Goal: Information Seeking & Learning: Learn about a topic

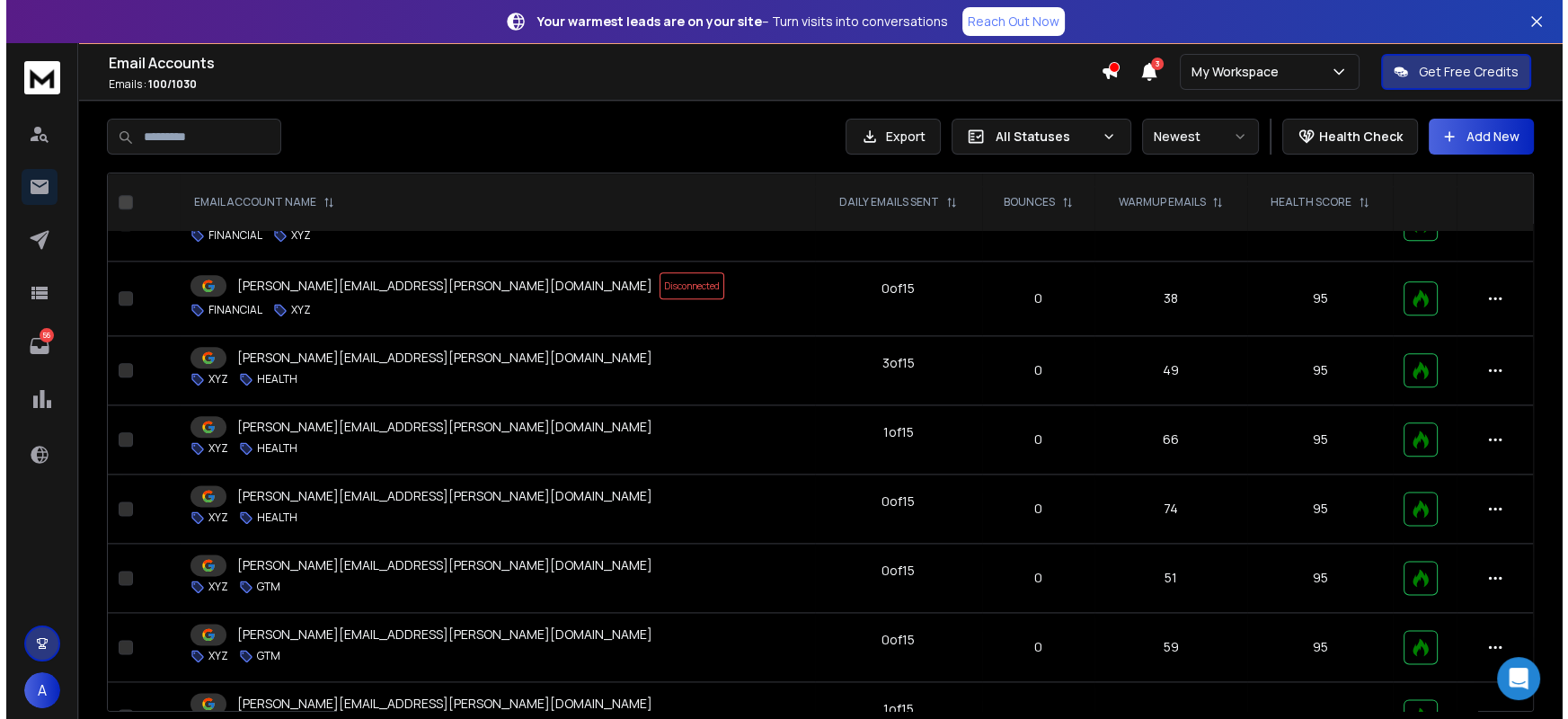
scroll to position [3950, 0]
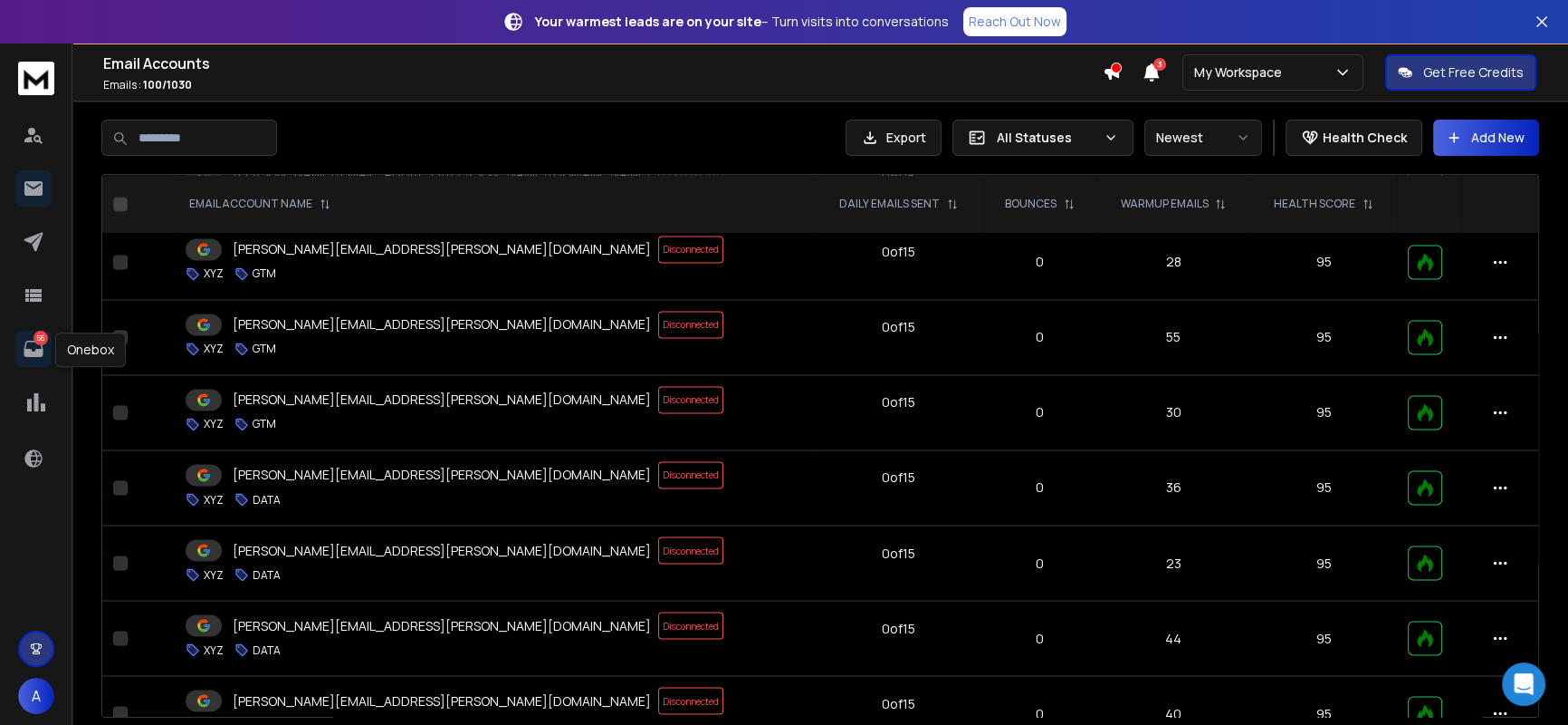
click at [30, 347] on icon at bounding box center [33, 348] width 21 height 21
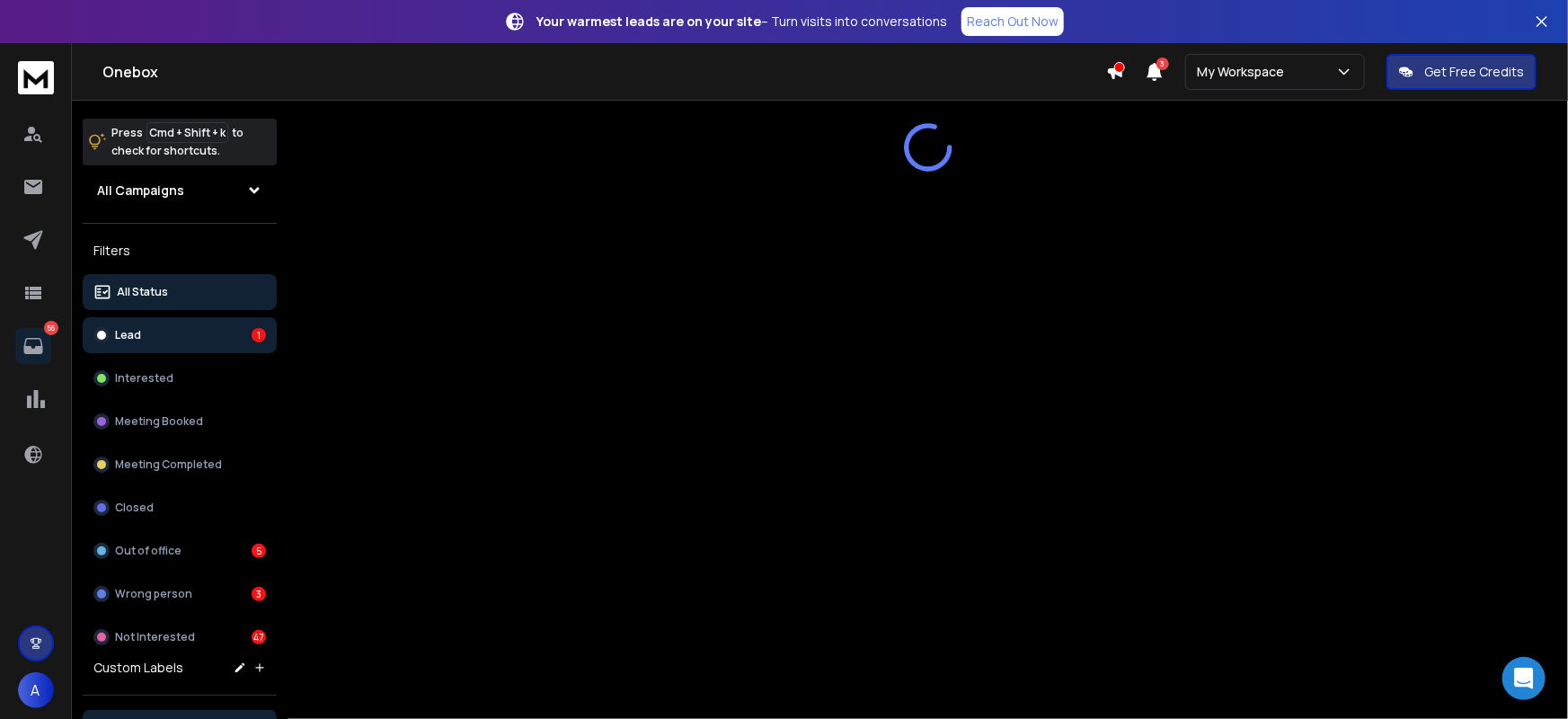
click at [218, 334] on button "Lead 1" at bounding box center [179, 335] width 194 height 36
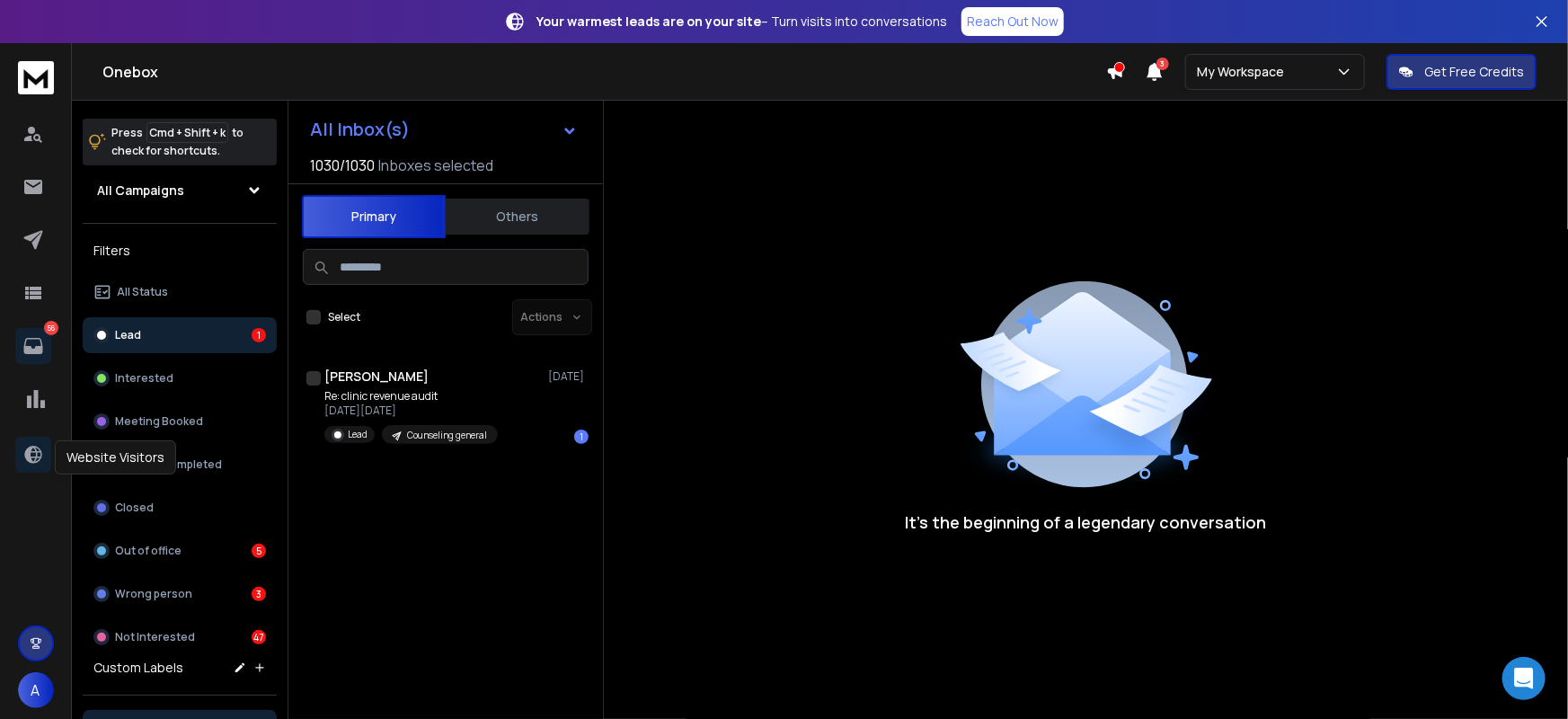
click at [38, 449] on icon at bounding box center [33, 455] width 21 height 21
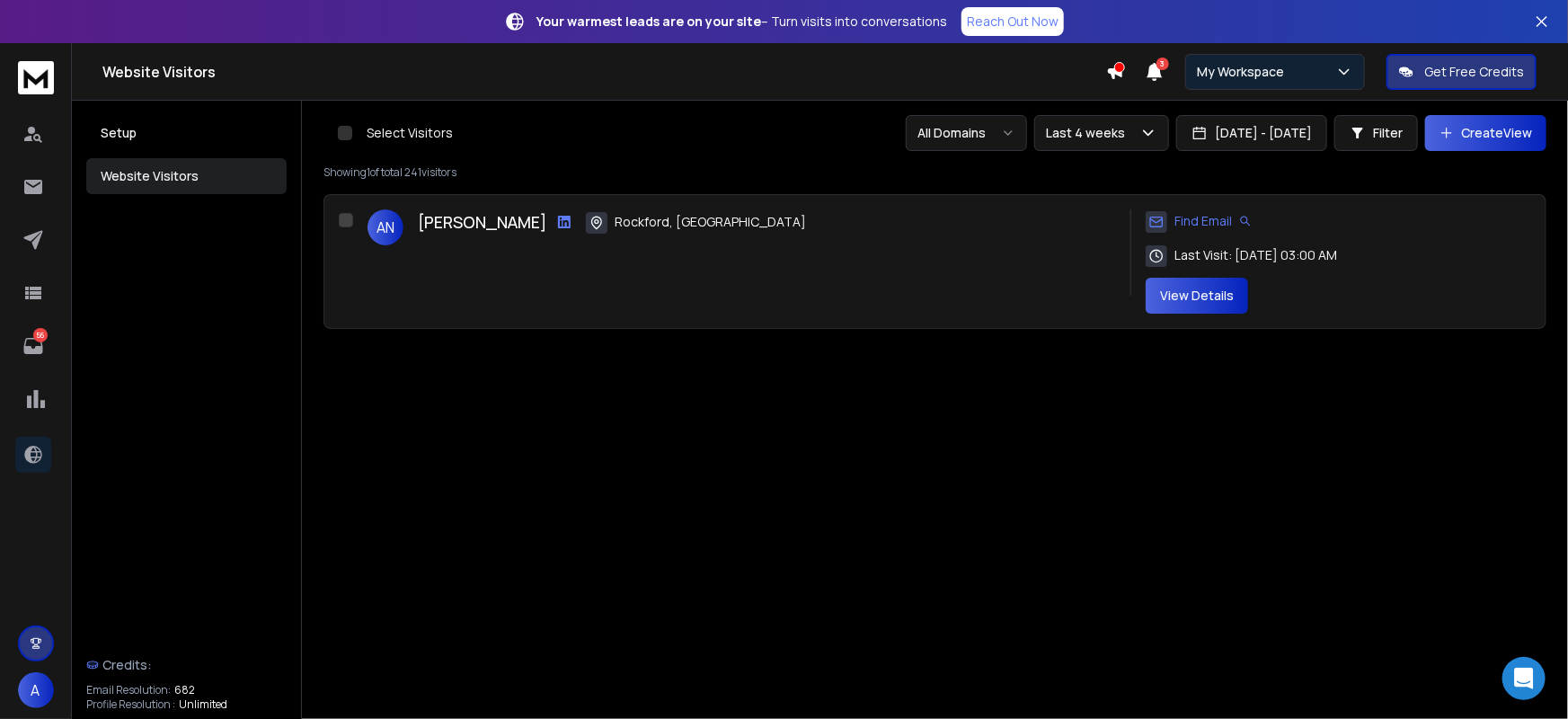
click at [1278, 75] on p "My Workspace" at bounding box center [1243, 72] width 94 height 18
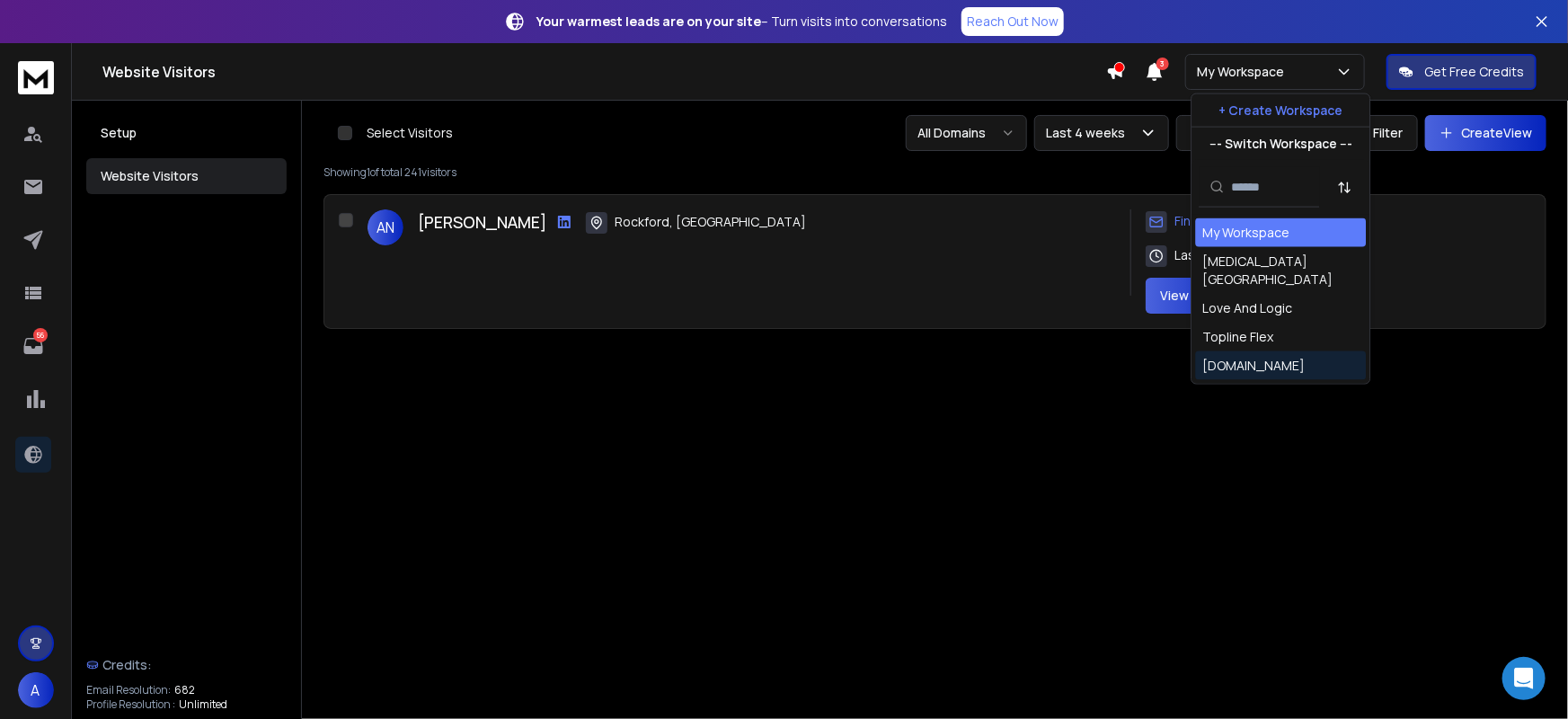
click at [1265, 356] on div "[DOMAIN_NAME]" at bounding box center [1253, 365] width 103 height 18
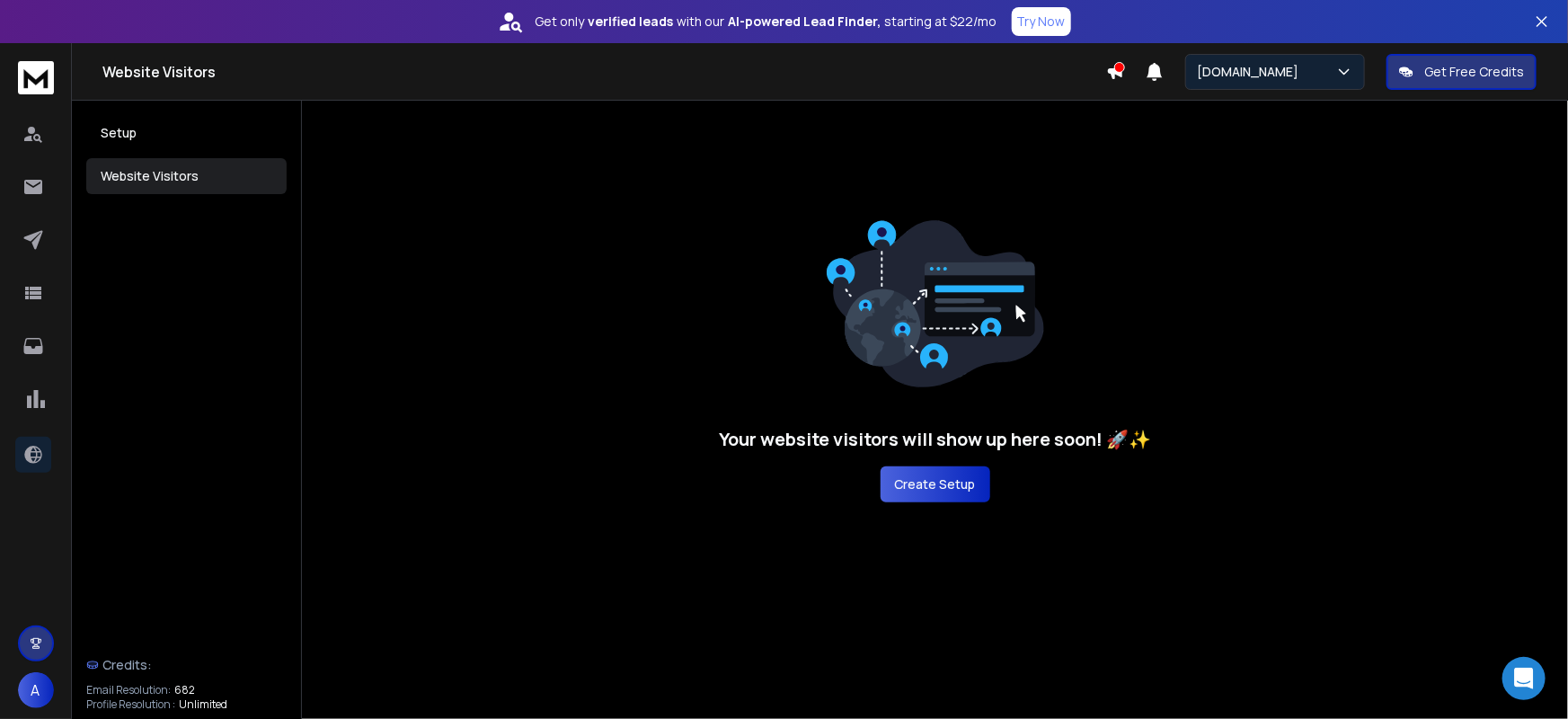
click at [1255, 69] on p "[DOMAIN_NAME]" at bounding box center [1251, 72] width 108 height 18
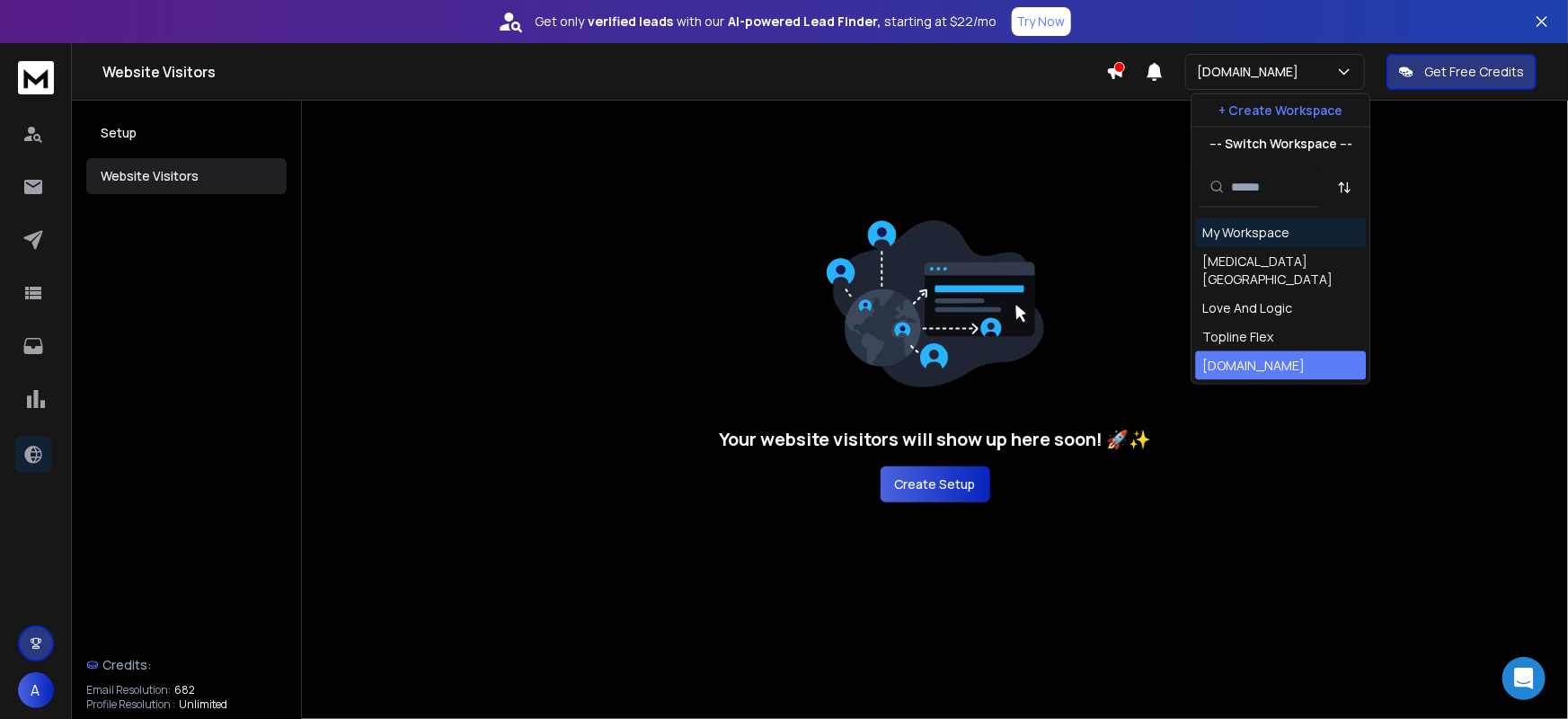
click at [1280, 234] on div "My Workspace" at bounding box center [1246, 232] width 87 height 18
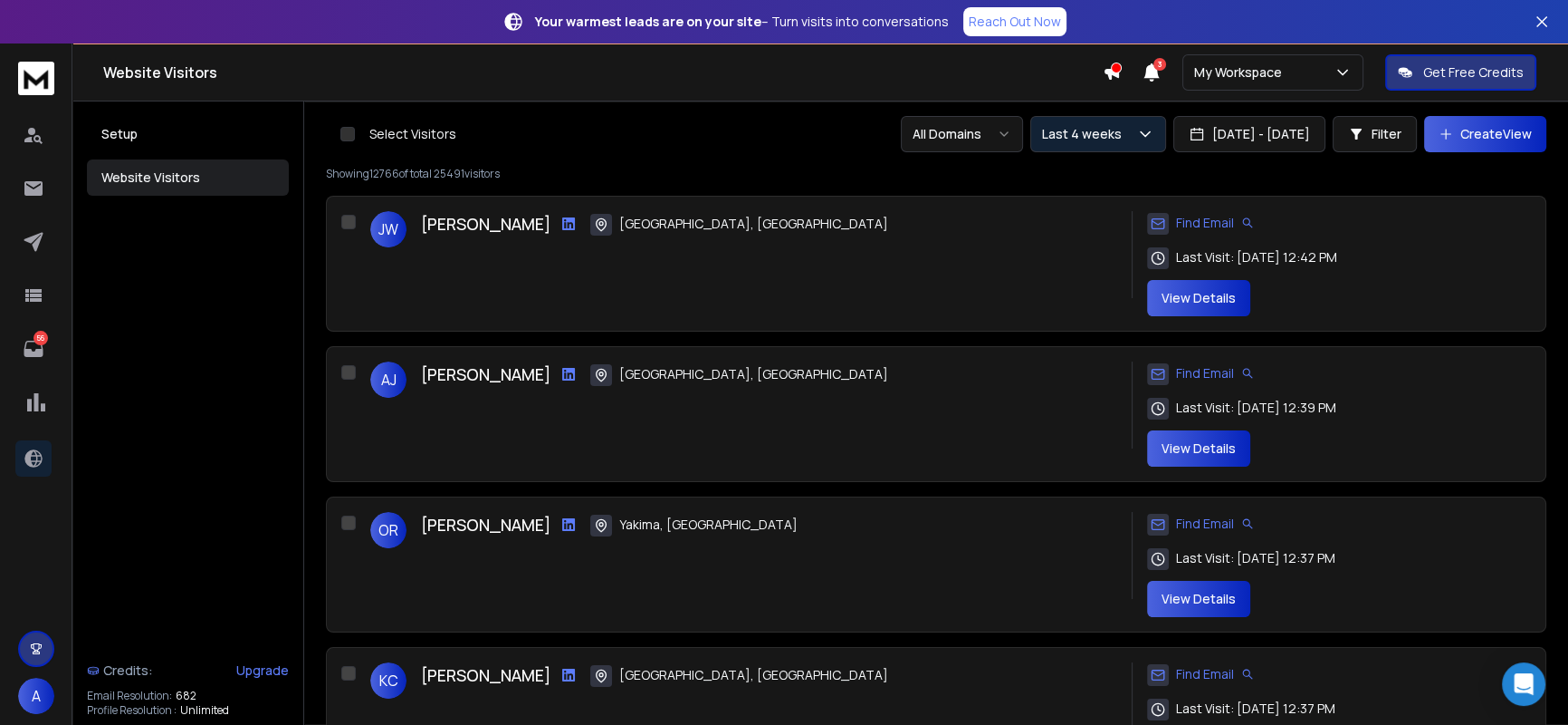
click at [1060, 131] on p "Last 4 weeks" at bounding box center [1084, 134] width 87 height 19
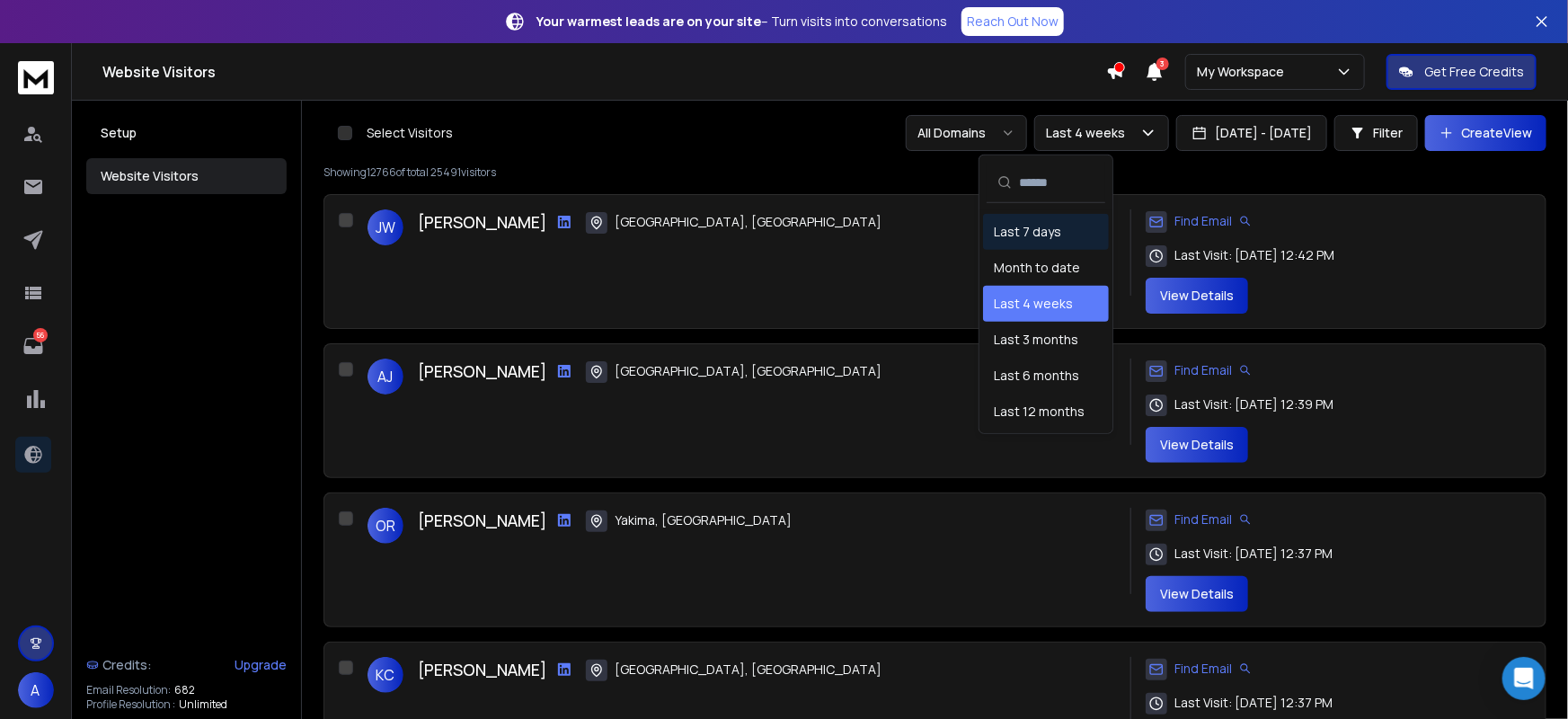
click at [1035, 233] on p "Last 7 days" at bounding box center [1027, 231] width 75 height 25
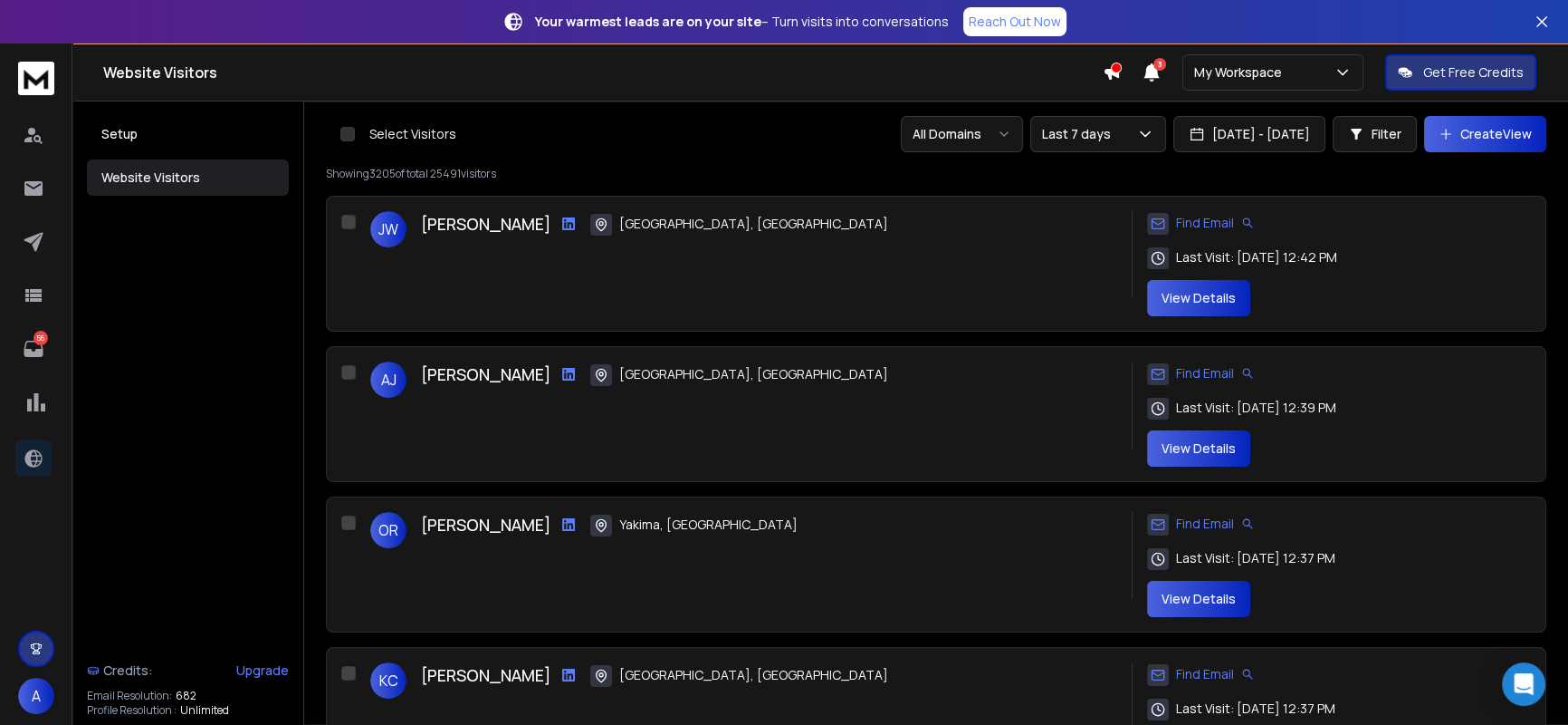
click at [1214, 292] on button "View Details" at bounding box center [1198, 298] width 103 height 36
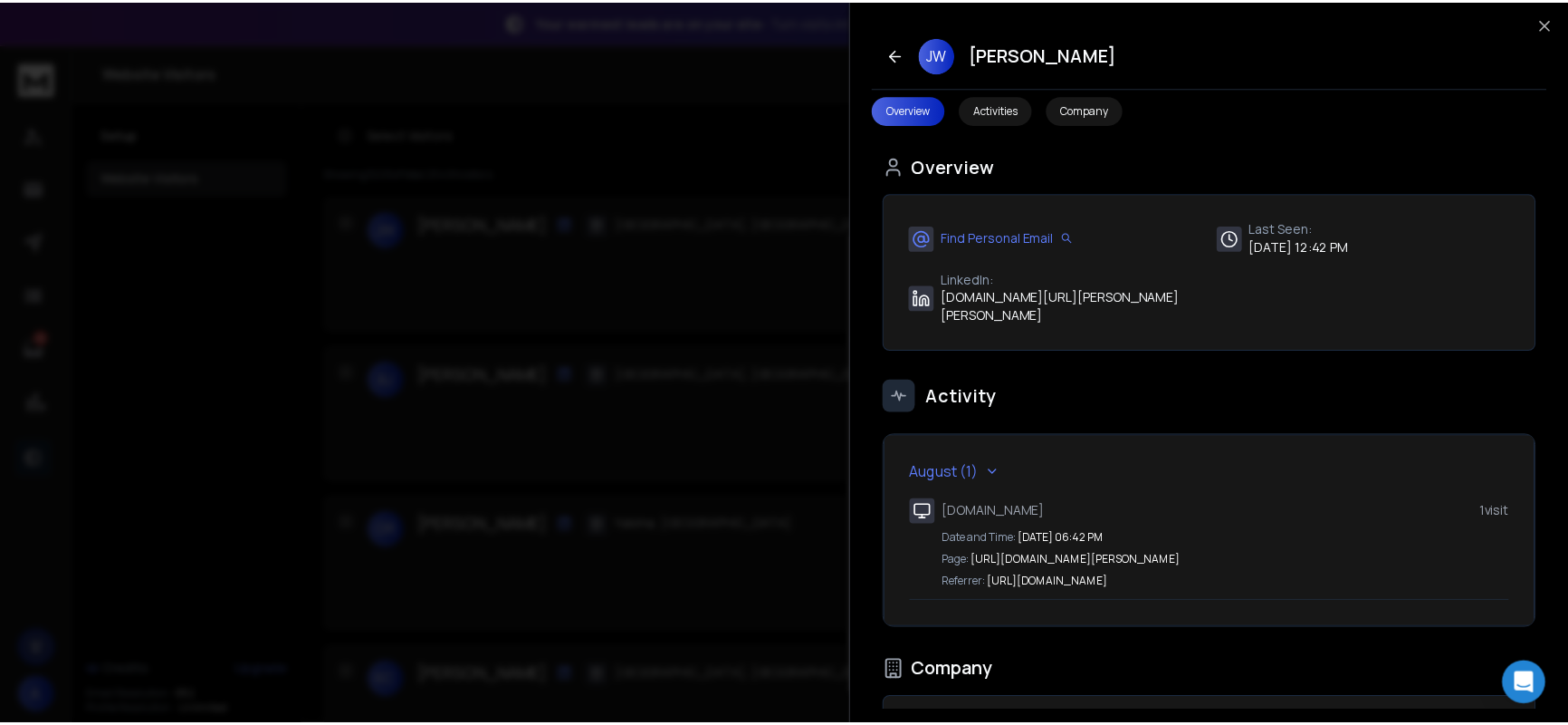
scroll to position [132, 0]
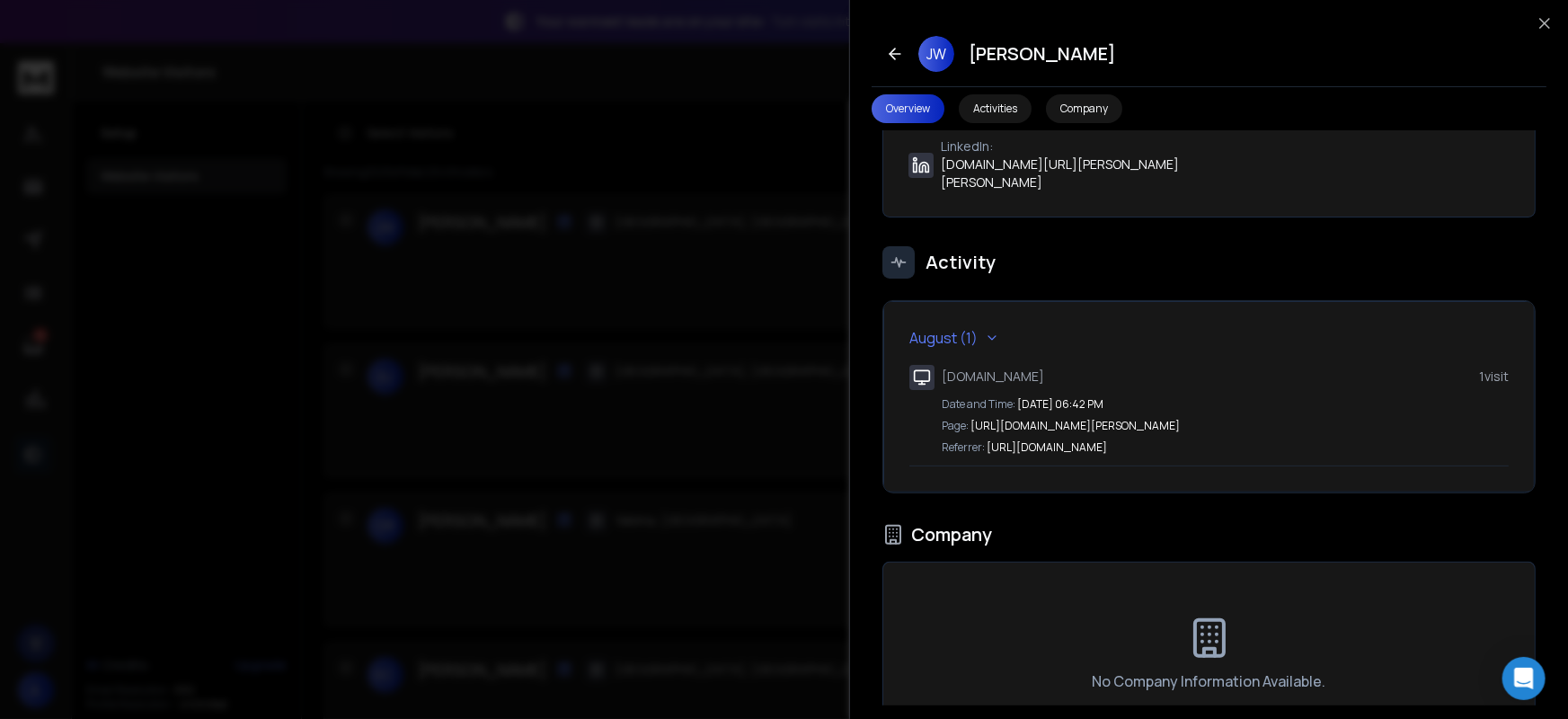
drag, startPoint x: 1102, startPoint y: 406, endPoint x: 1256, endPoint y: 401, distance: 154.1
click at [1256, 419] on div "Page: https://topline.com/people/drew-facer-202286507" at bounding box center [1225, 426] width 567 height 15
click at [1536, 25] on icon "button" at bounding box center [1544, 23] width 18 height 18
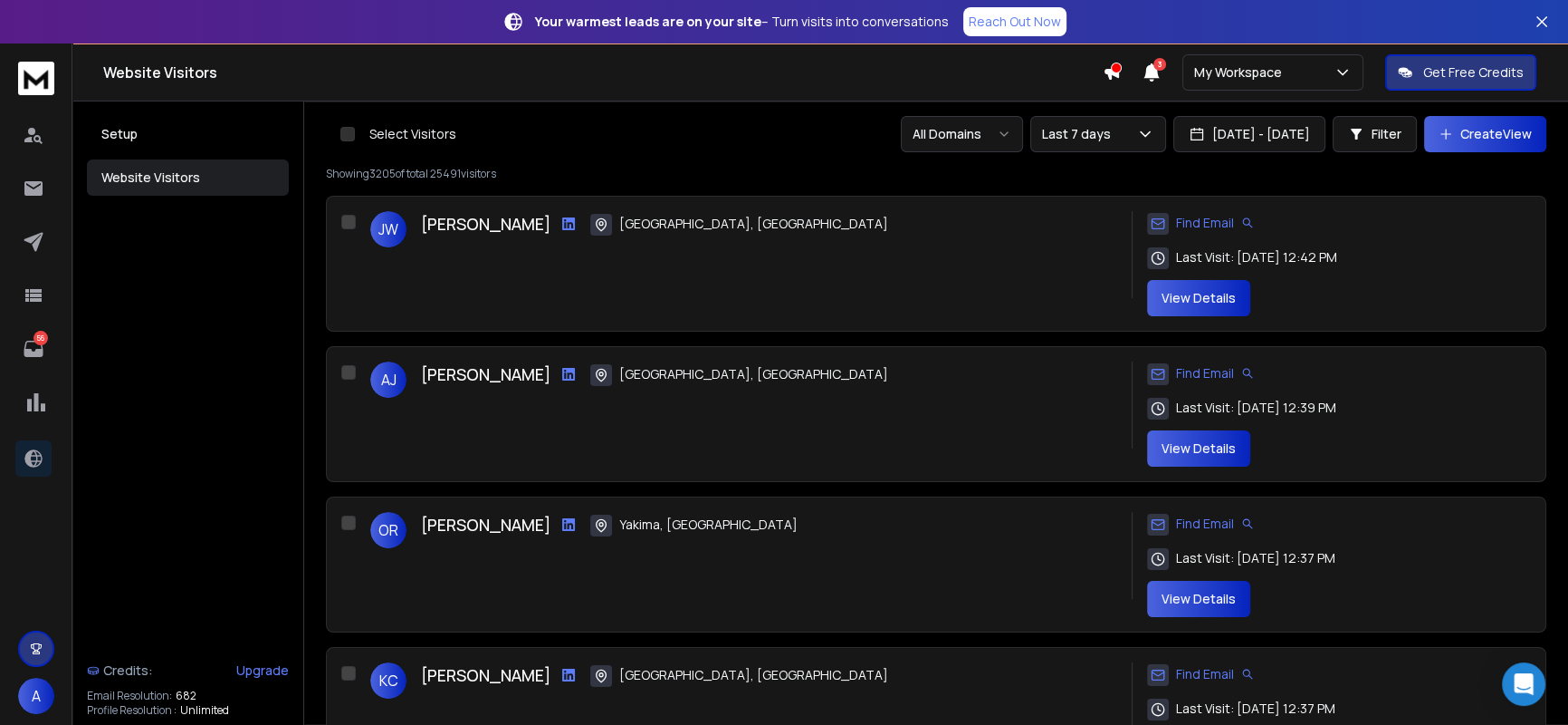
click at [1208, 447] on button "View Details" at bounding box center [1198, 448] width 103 height 36
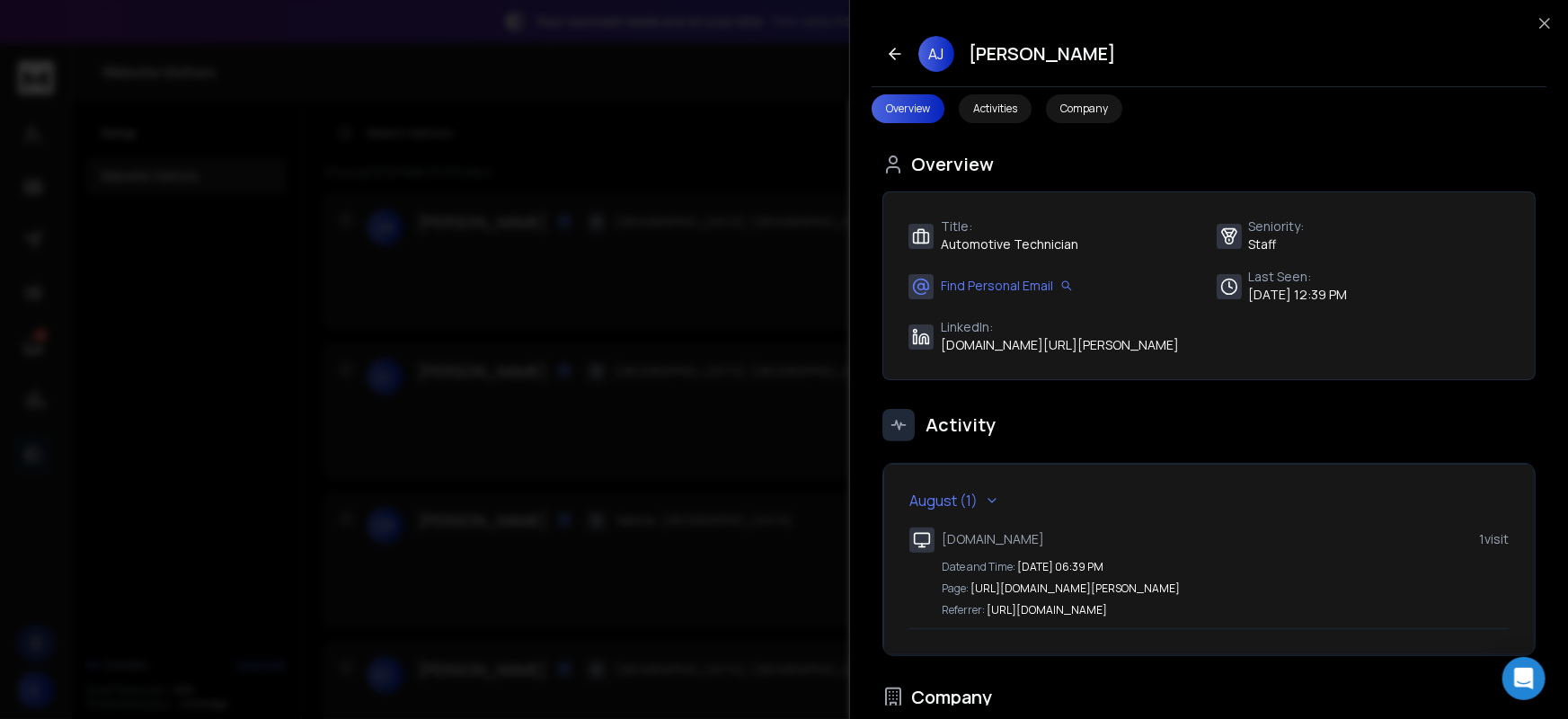
drag, startPoint x: 1125, startPoint y: 590, endPoint x: 1244, endPoint y: 588, distance: 119.0
click at [1244, 588] on div "Page: https://topline.com/people/jackie-210389829" at bounding box center [1225, 588] width 567 height 15
click at [1537, 25] on icon "button" at bounding box center [1544, 23] width 18 height 18
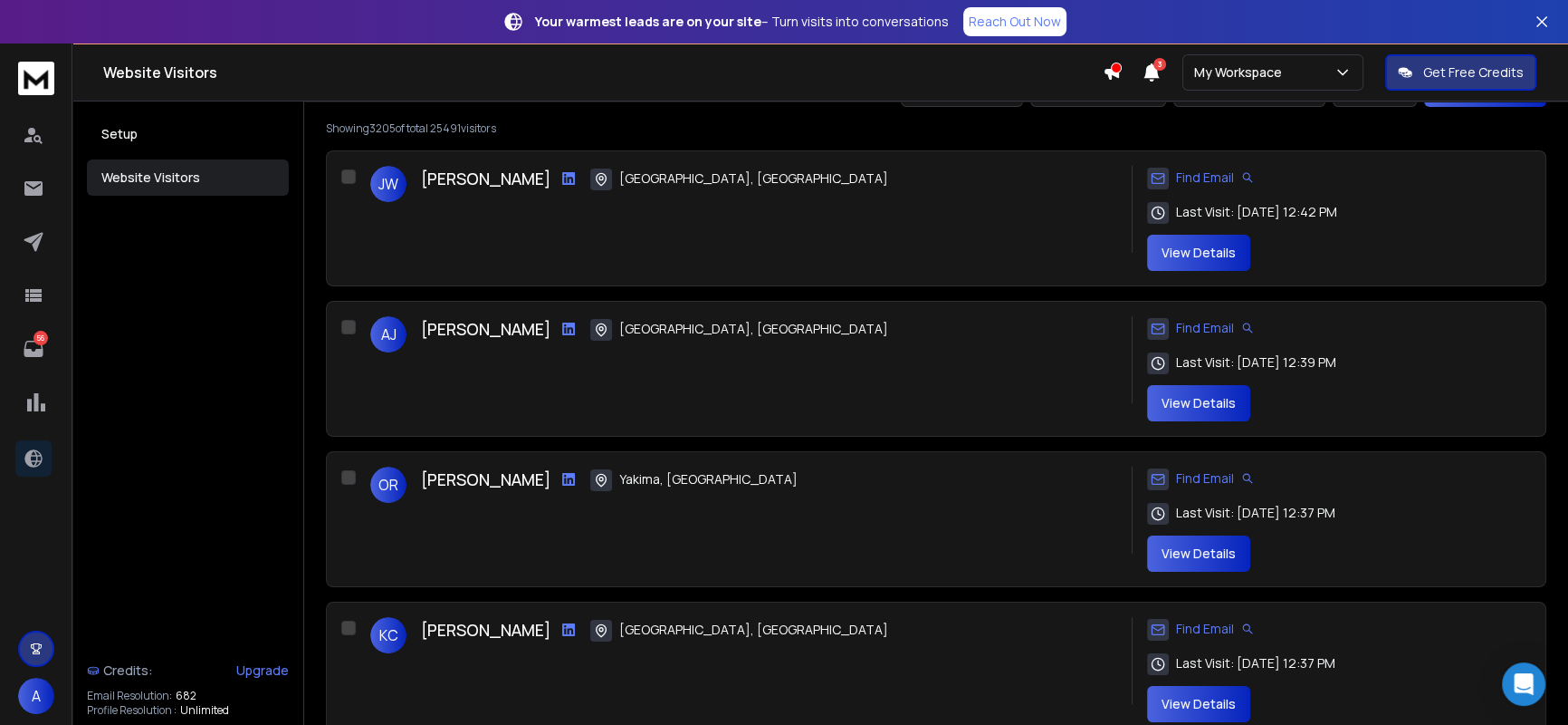
scroll to position [134, 0]
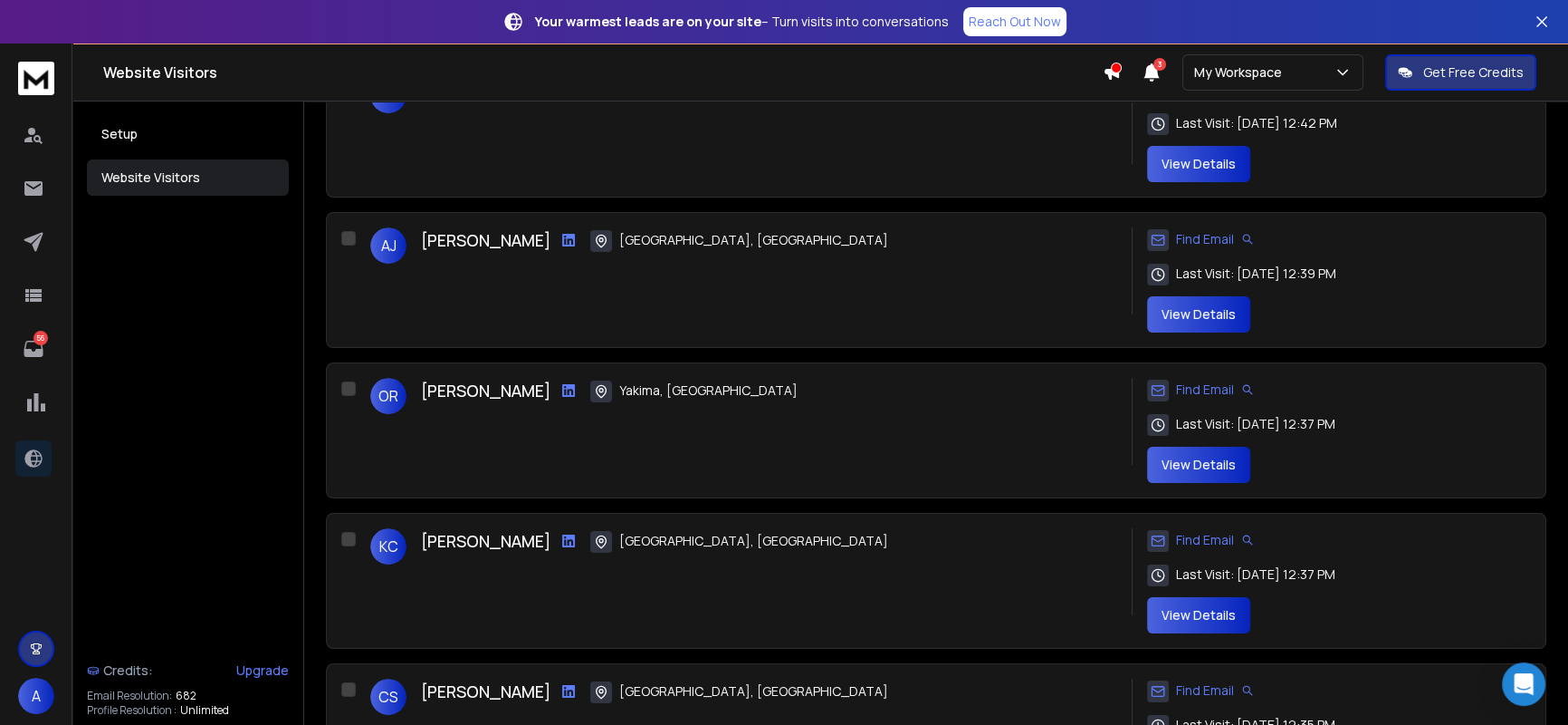
click at [1217, 459] on button "View Details" at bounding box center [1198, 464] width 103 height 36
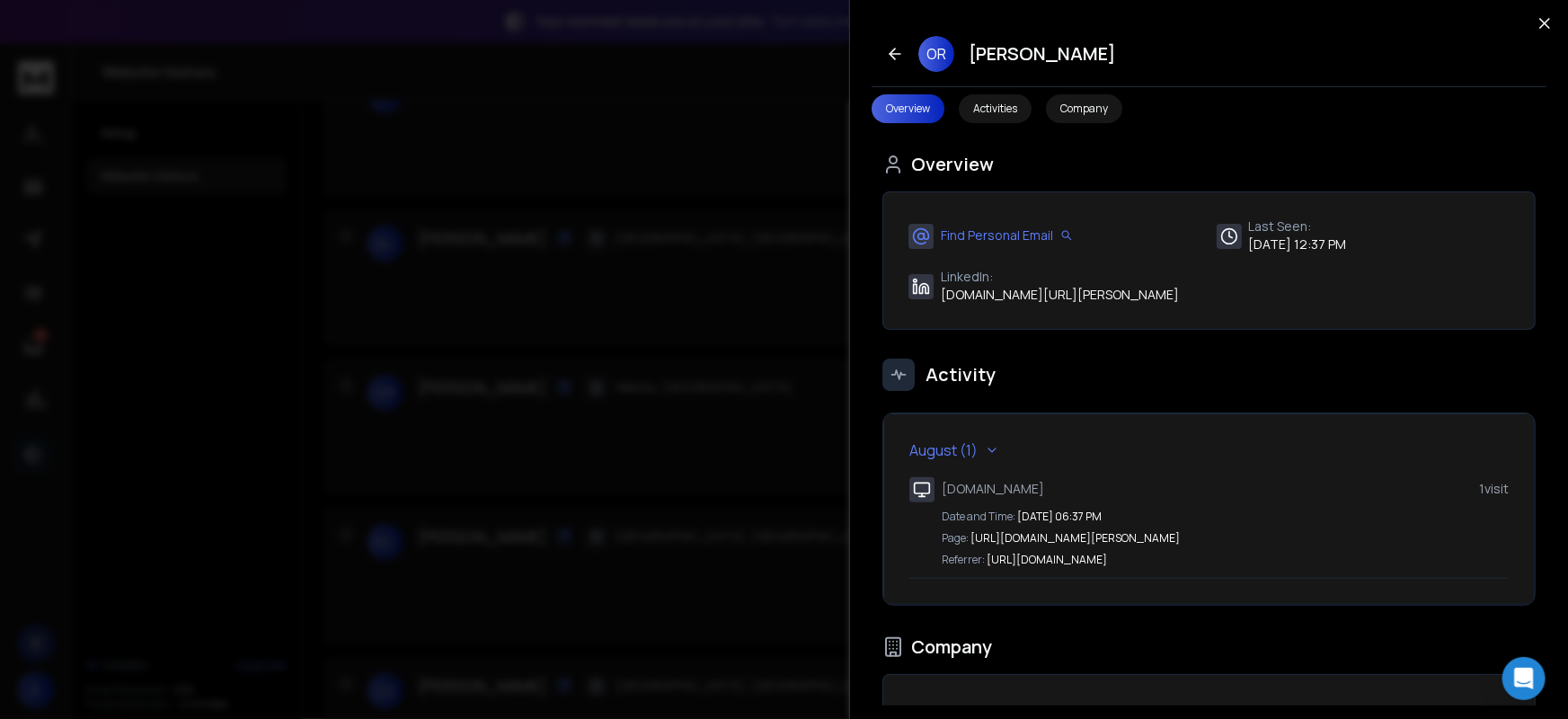
click at [1553, 17] on div "Sheet Title Visitor Details OR Omayra Rivera Overview Activities Company Overvi…" at bounding box center [1208, 359] width 719 height 719
click at [1548, 20] on icon "button" at bounding box center [1544, 22] width 9 height 9
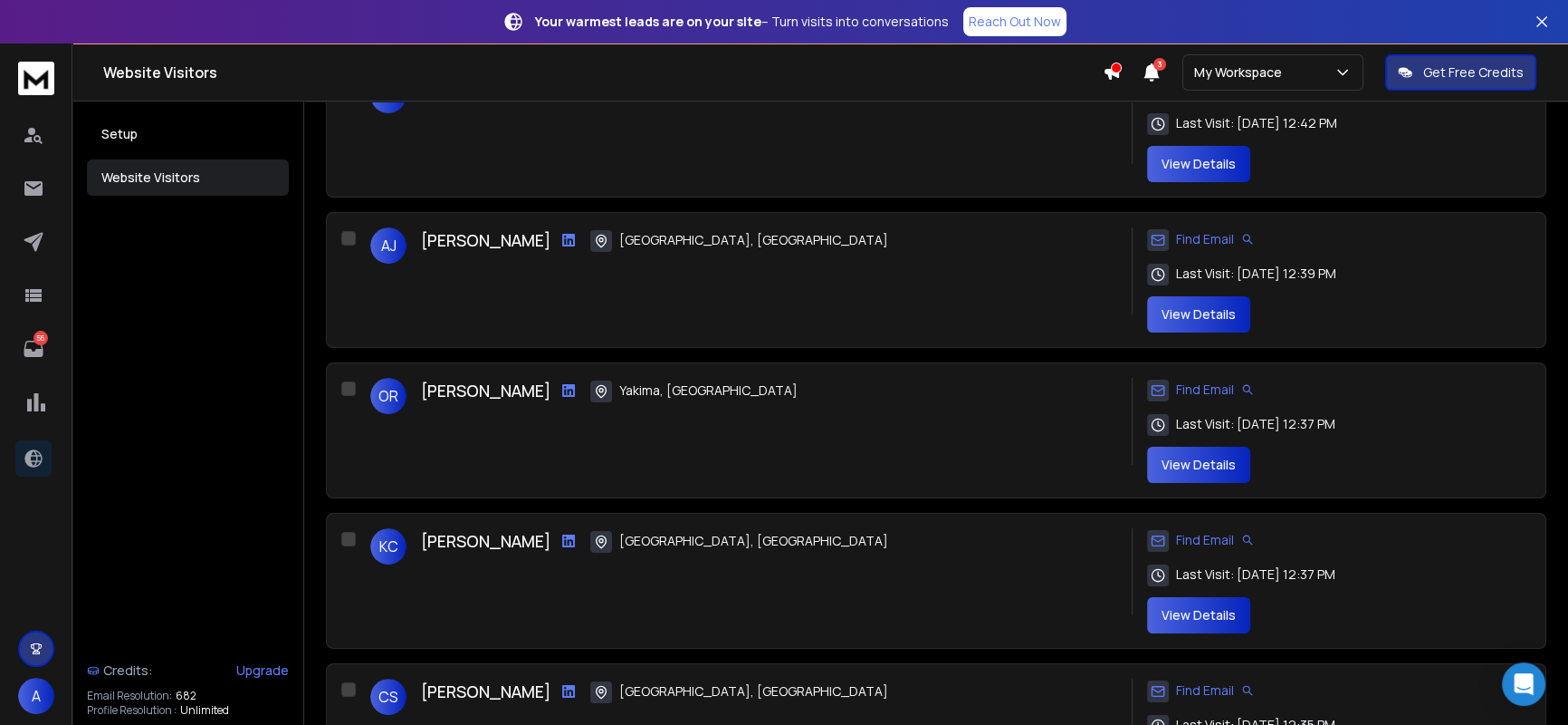
scroll to position [280, 0]
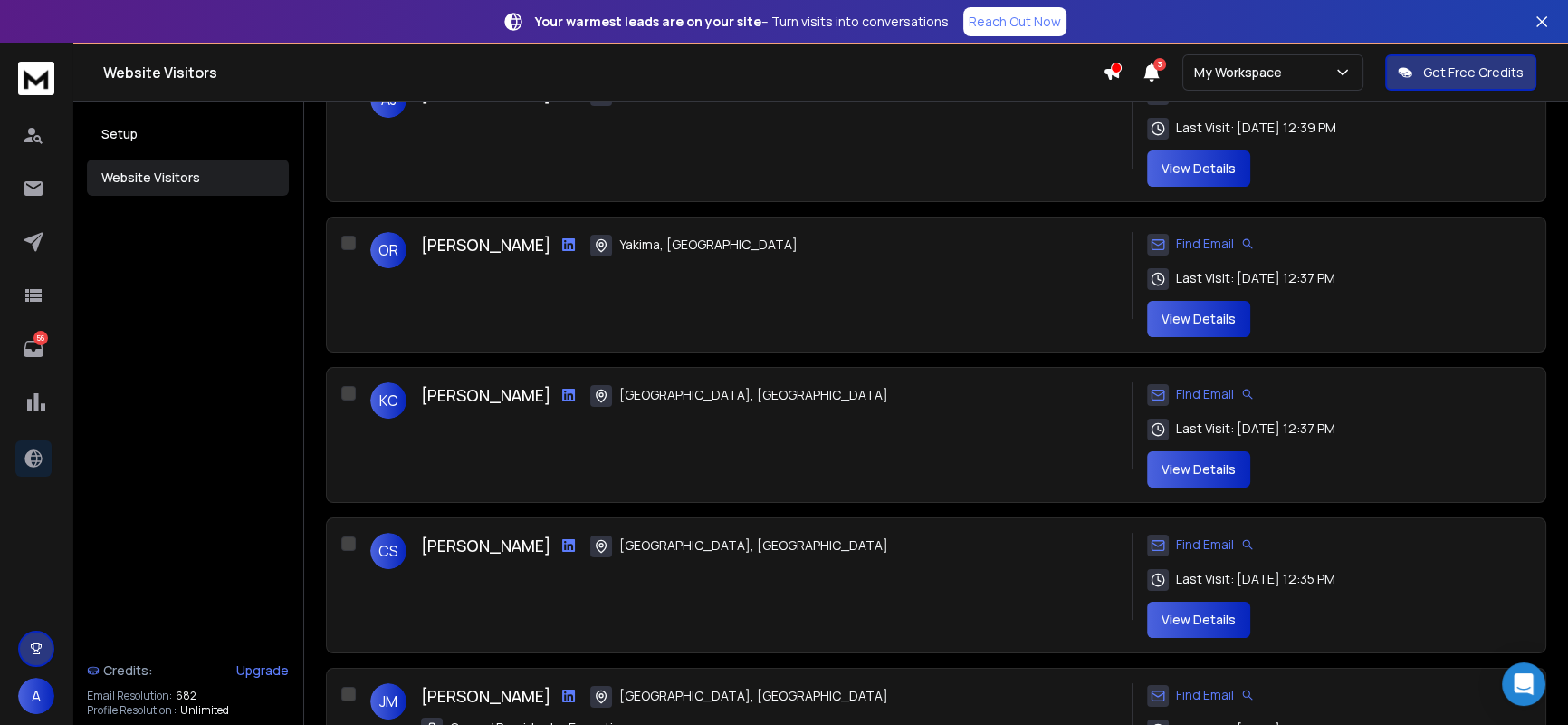
click at [1202, 469] on button "View Details" at bounding box center [1198, 468] width 103 height 36
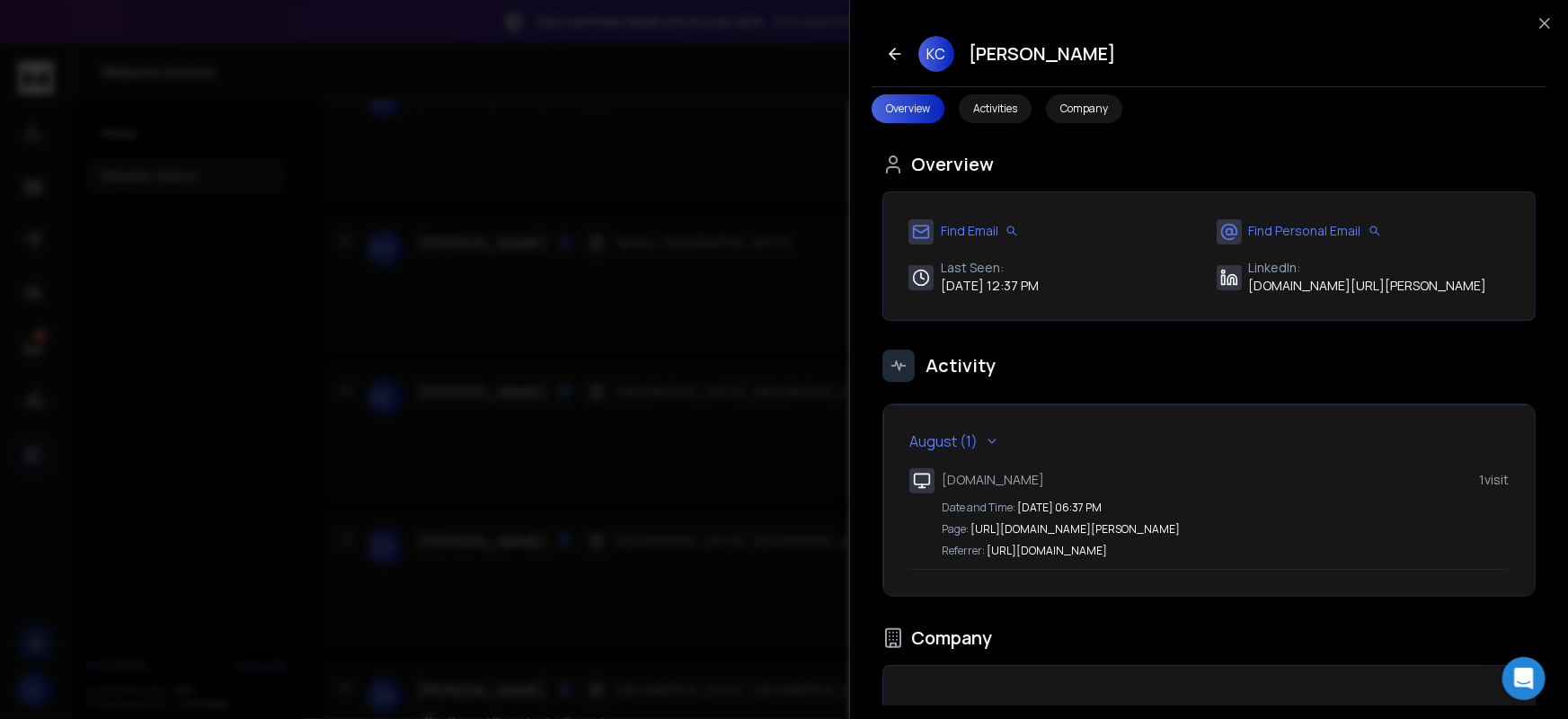
drag, startPoint x: 971, startPoint y: 545, endPoint x: 1282, endPoint y: 546, distance: 311.0
click at [1282, 536] on div "Page: https://topline.com/people/elisa-sterling-cowan-6b351a5844" at bounding box center [1225, 528] width 567 height 15
copy span "https://topline.com/people/elisa-sterling-cowan-6b351a5844"
click at [1542, 24] on icon "button" at bounding box center [1544, 23] width 18 height 18
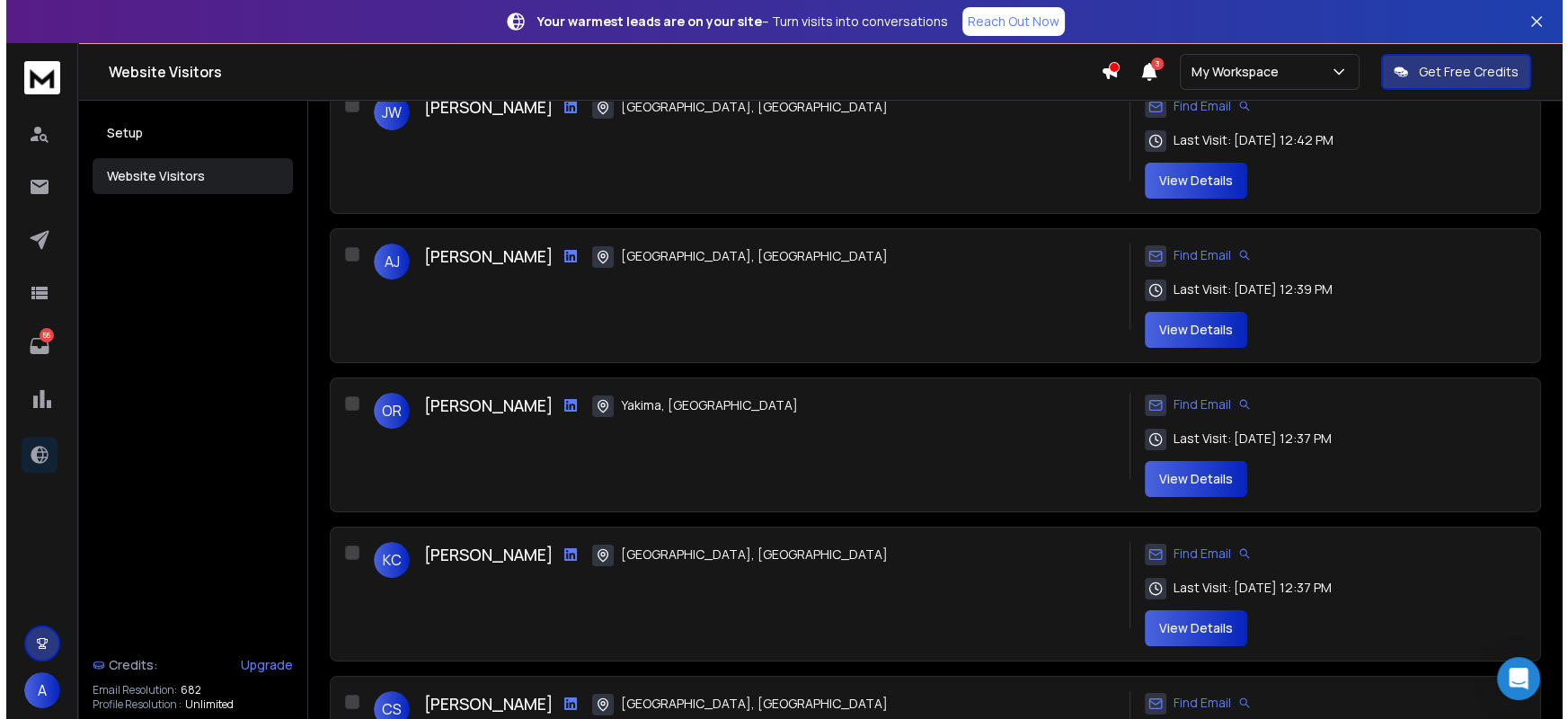
scroll to position [0, 0]
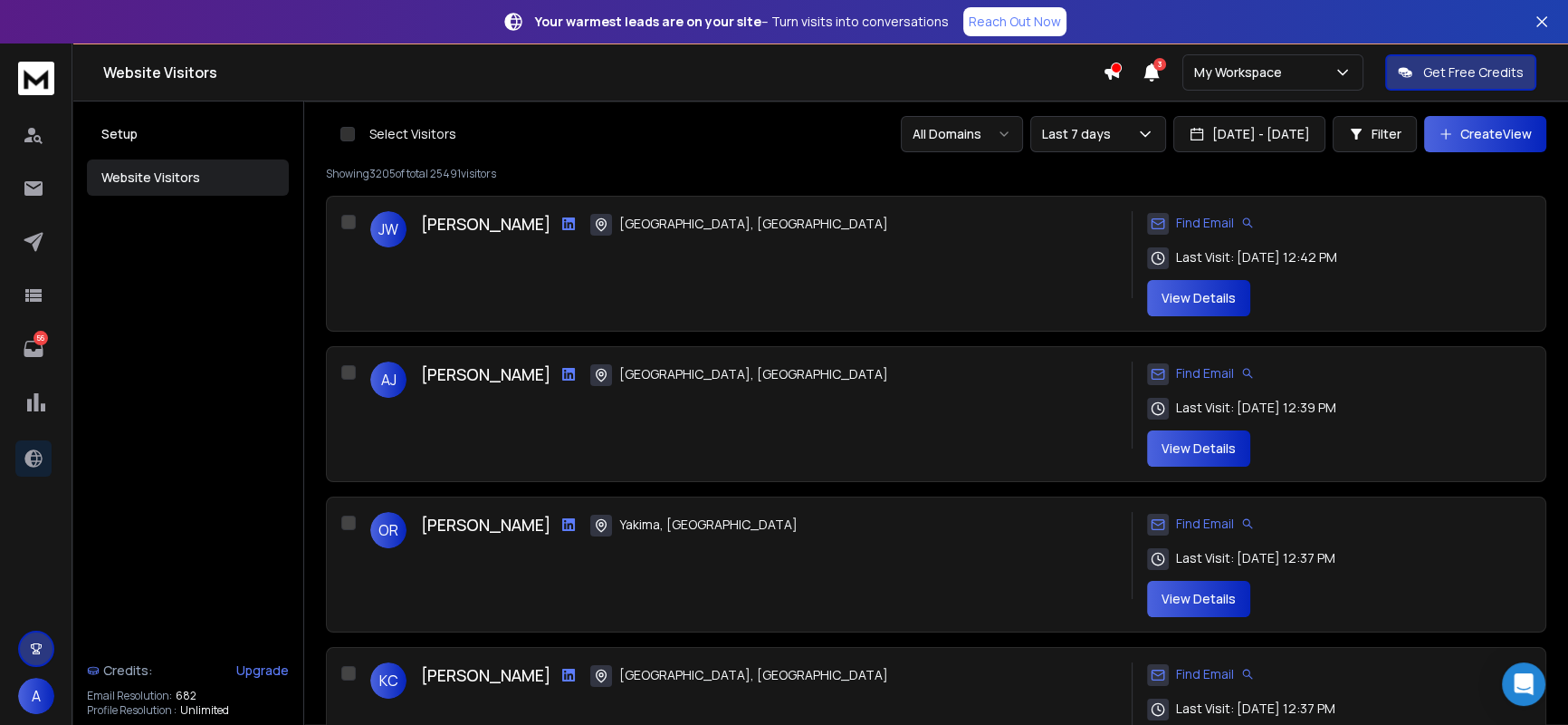
click at [900, 139] on button "All Domains" at bounding box center [960, 134] width 122 height 36
drag, startPoint x: 536, startPoint y: 173, endPoint x: 584, endPoint y: 172, distance: 48.0
click at [584, 172] on p "Showing 3205 of total 25502 visitors" at bounding box center [935, 174] width 1220 height 15
click at [586, 173] on p "Showing 3205 of total 25502 visitors" at bounding box center [935, 174] width 1220 height 15
click at [1356, 136] on icon at bounding box center [1355, 134] width 11 height 11
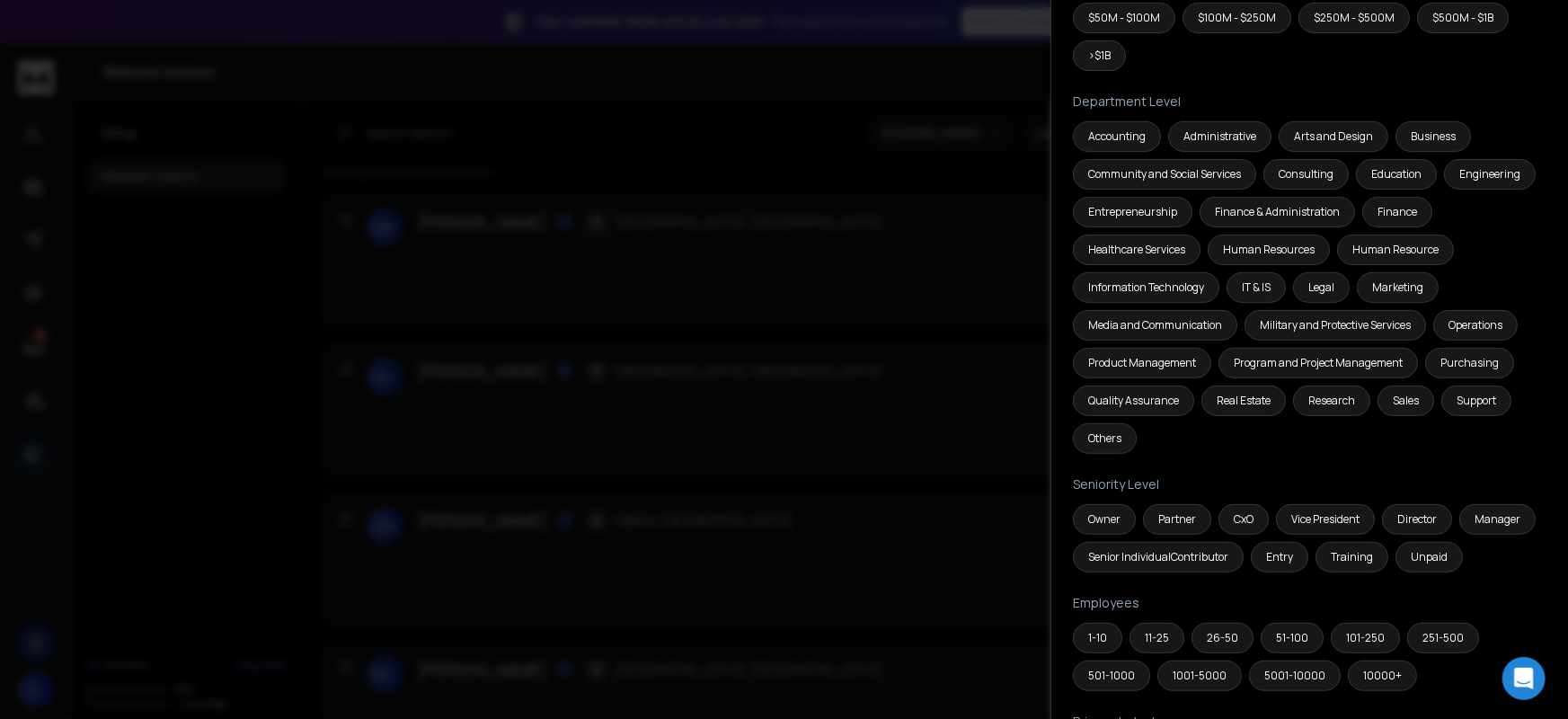
scroll to position [311, 0]
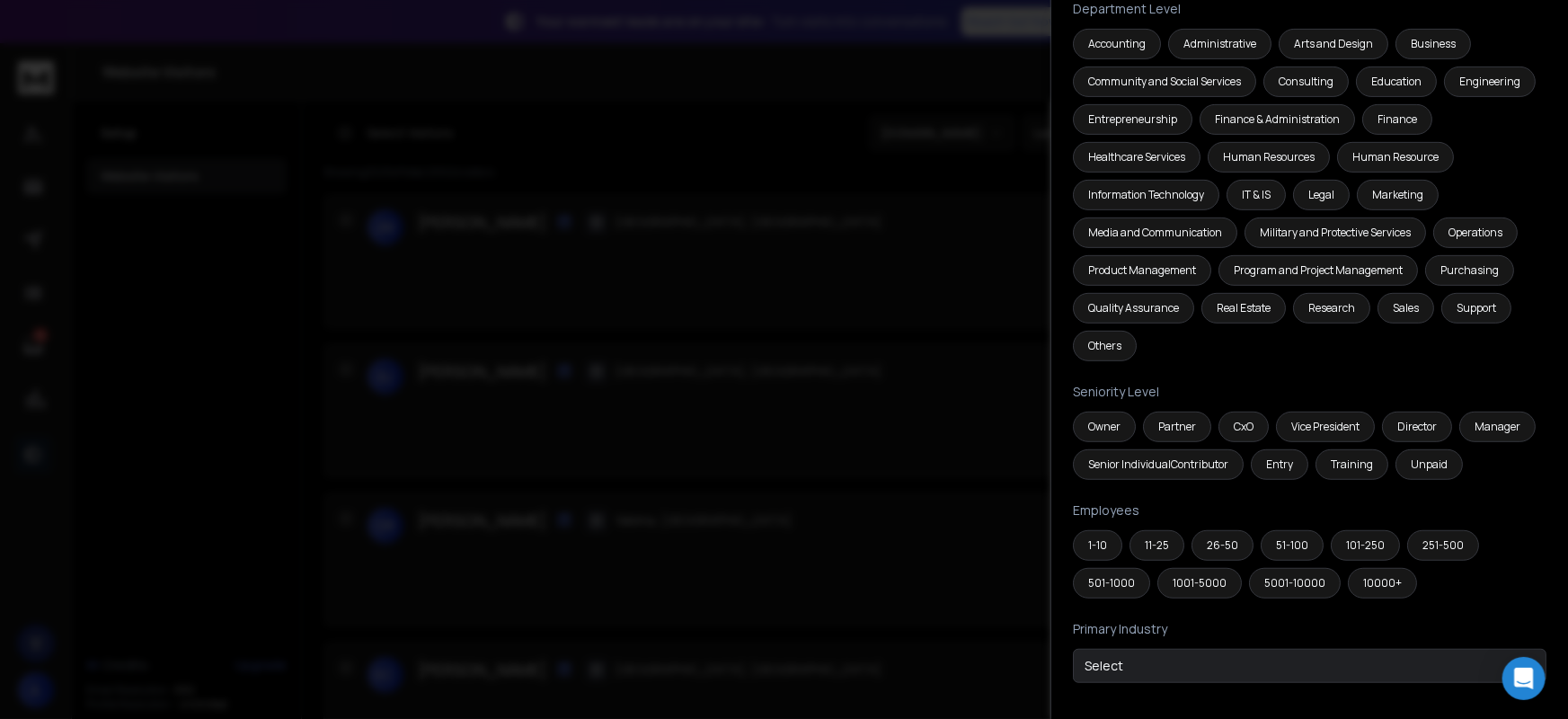
click at [1225, 655] on button "Select" at bounding box center [1309, 665] width 471 height 32
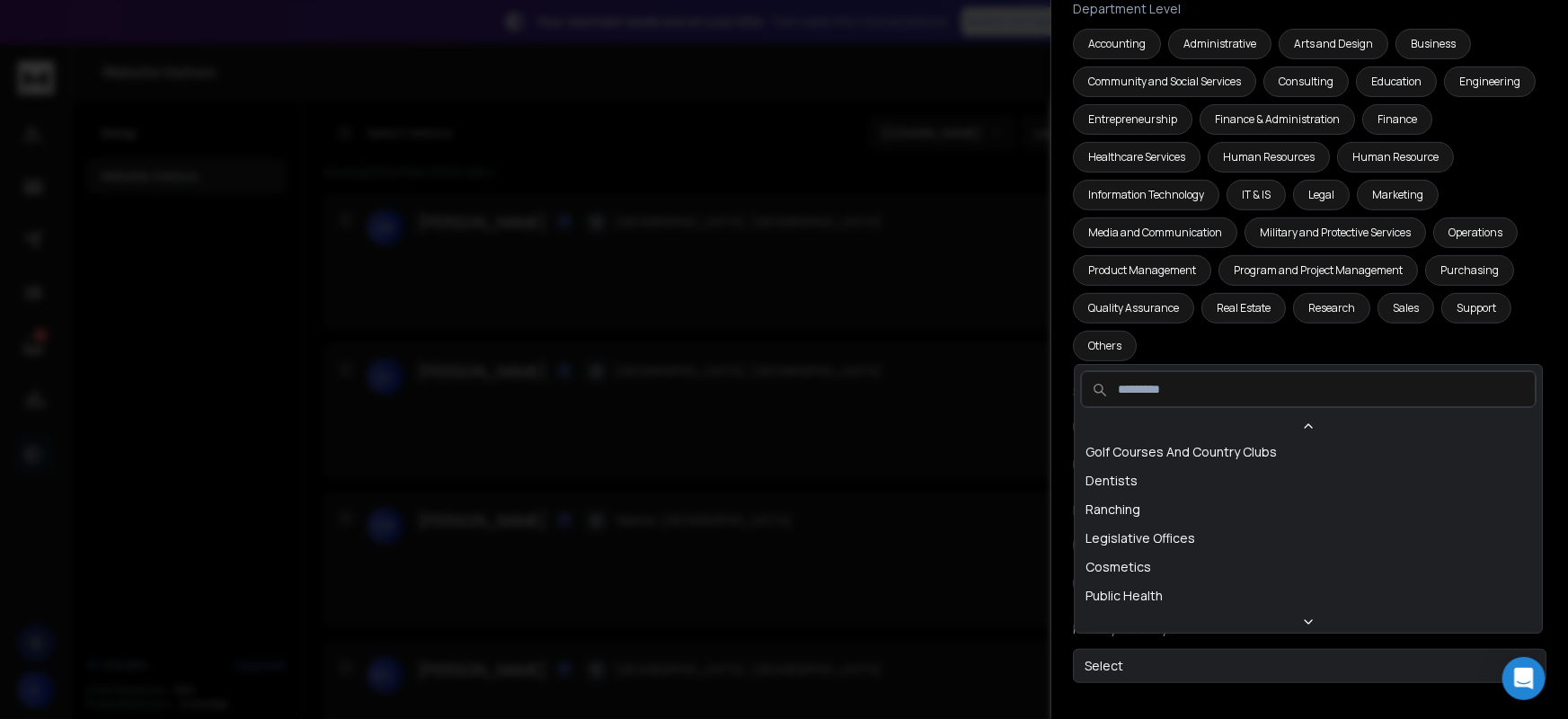
scroll to position [4309, 0]
click at [1230, 339] on body "Your warmest leads are on your site – Turn visits into conversations Reach Out …" at bounding box center [778, 359] width 1556 height 719
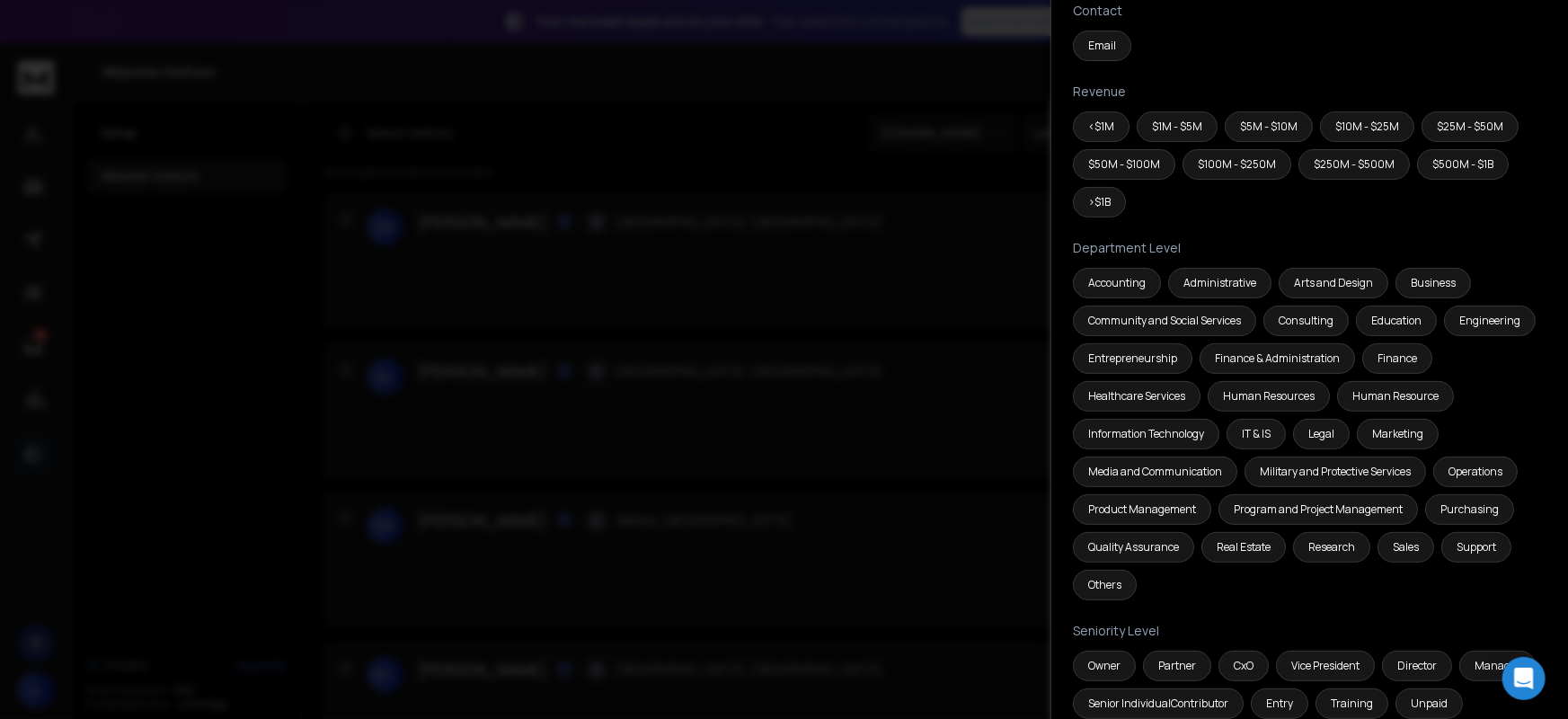
scroll to position [0, 0]
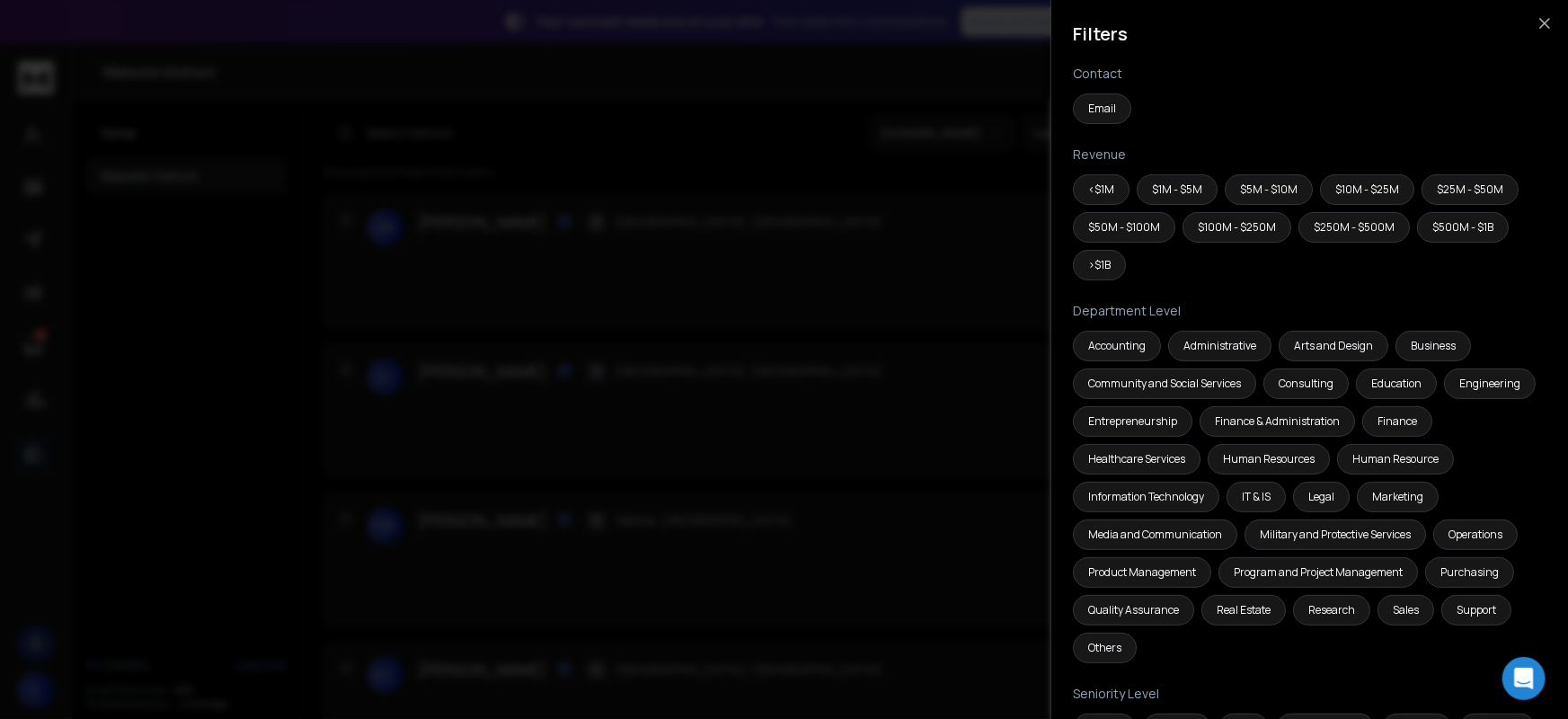
click at [1541, 24] on icon "button" at bounding box center [1544, 22] width 9 height 9
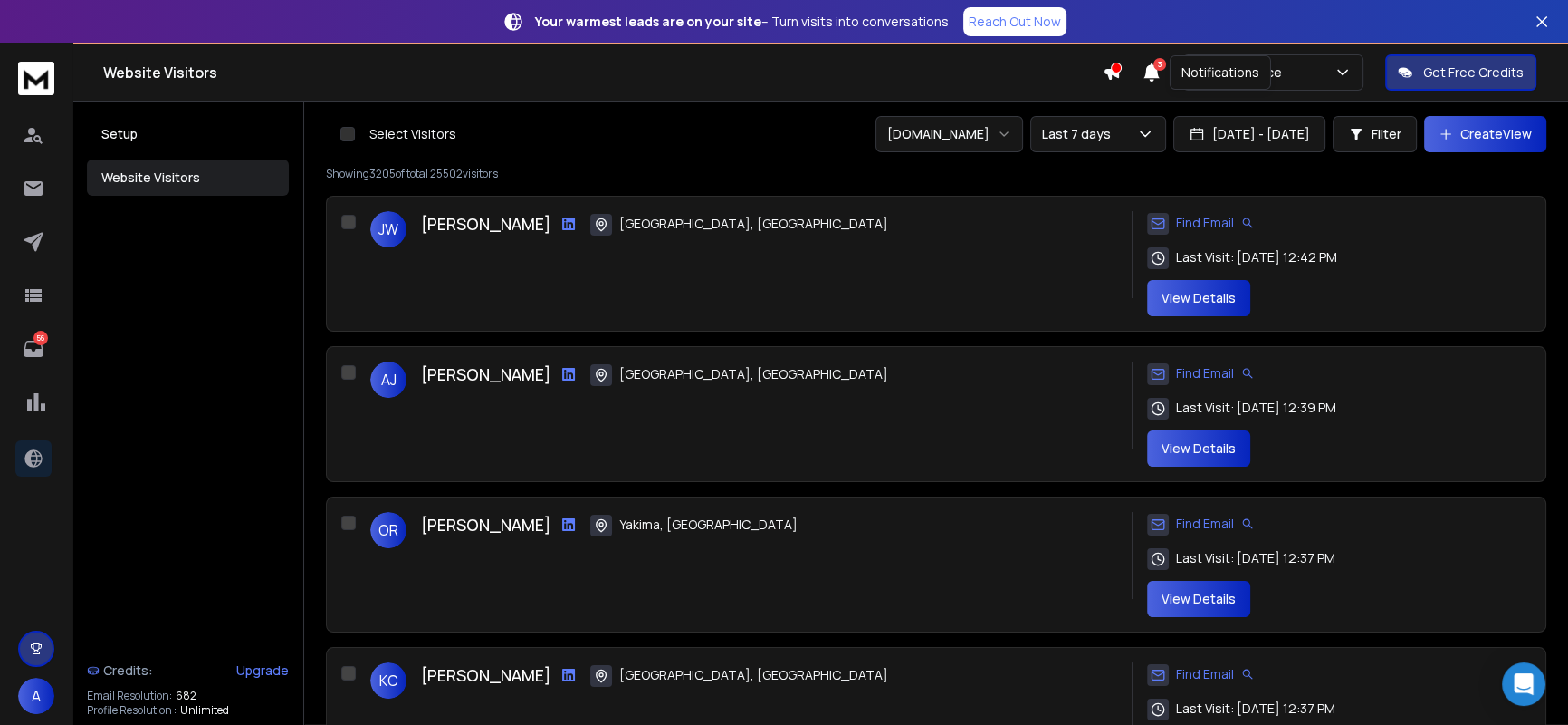
click at [1154, 59] on div "3 My Workspace Get Free Credits" at bounding box center [1318, 72] width 434 height 36
click at [1154, 70] on icon at bounding box center [1151, 71] width 17 height 19
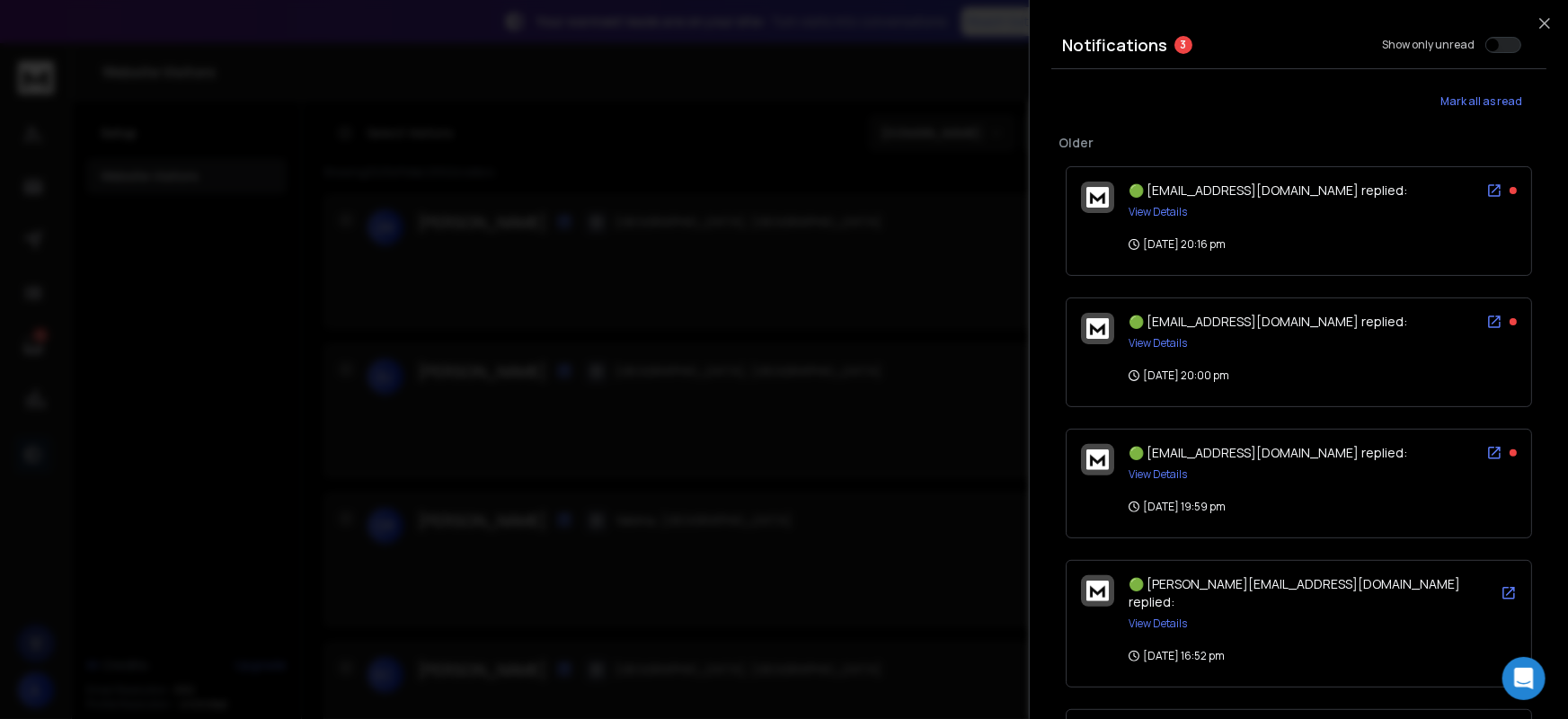
click at [1548, 23] on icon "button" at bounding box center [1544, 23] width 18 height 18
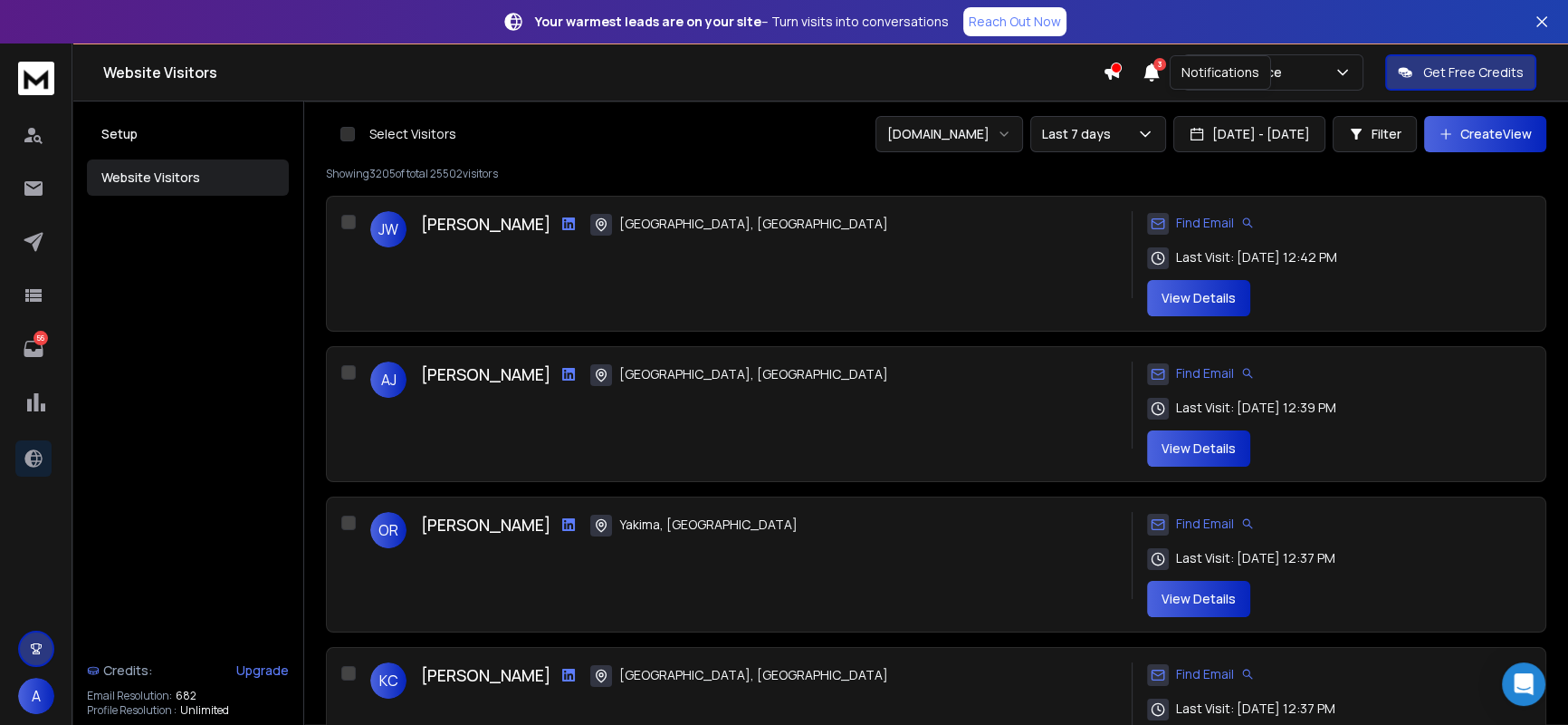
click at [1121, 69] on div at bounding box center [1116, 67] width 11 height 11
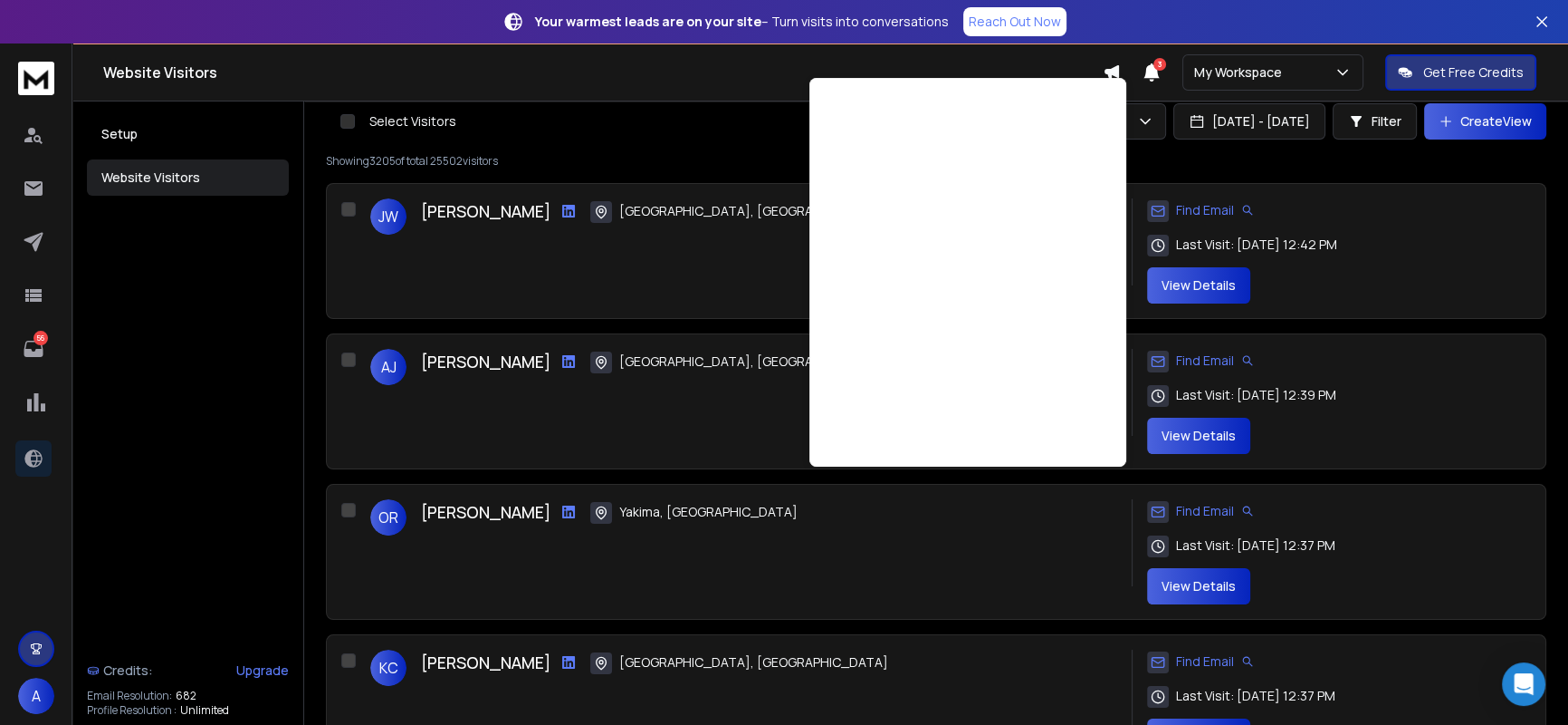
scroll to position [24, 0]
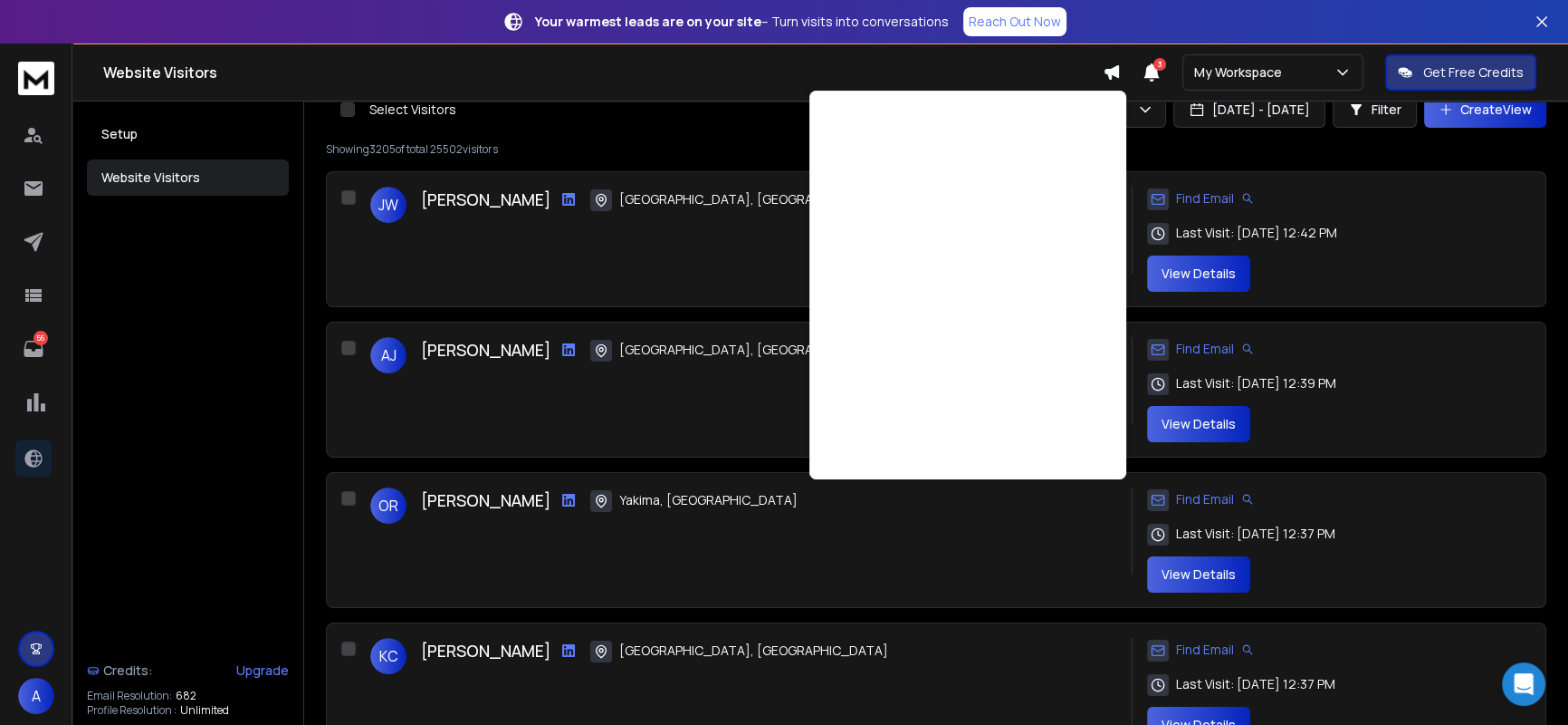
click at [1058, 65] on h1 "Website Visitors" at bounding box center [603, 72] width 1000 height 21
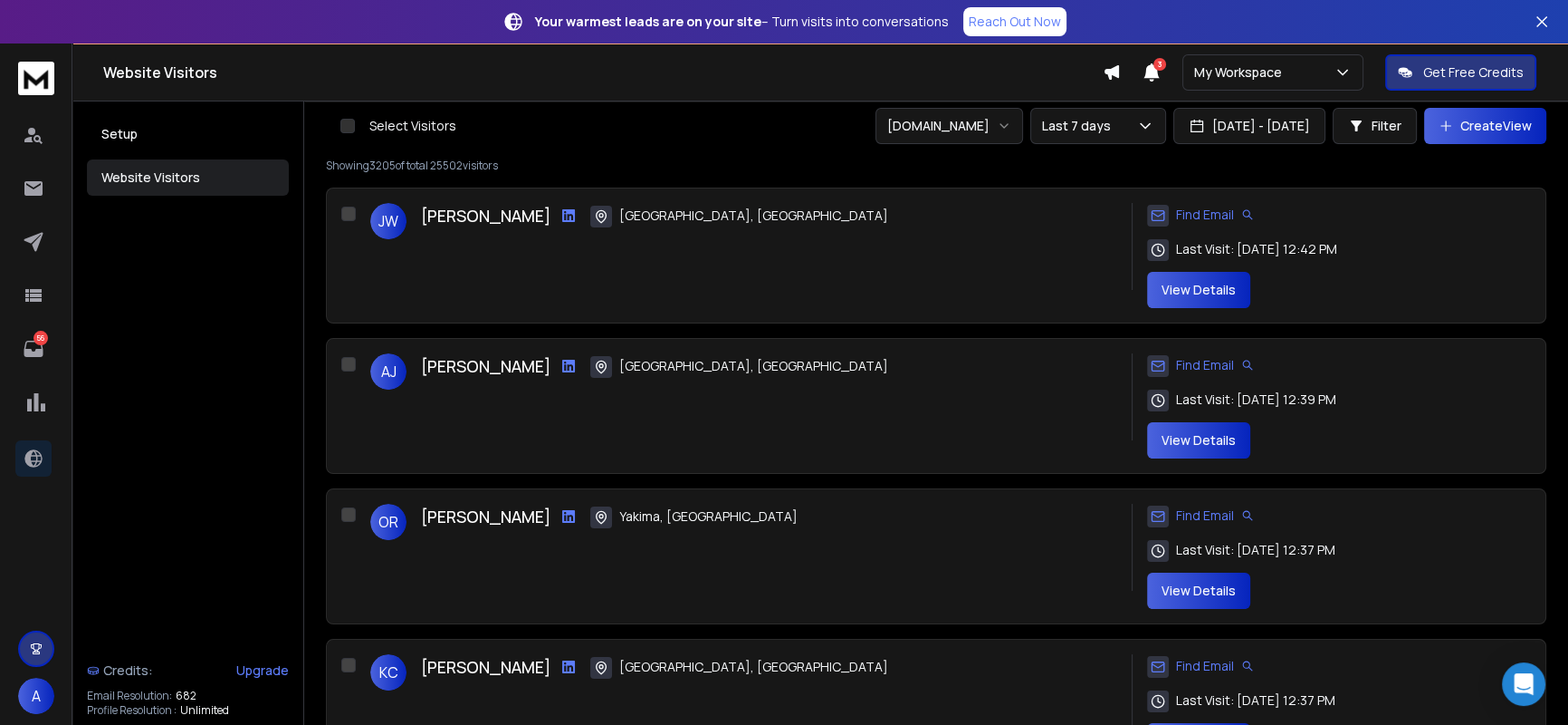
scroll to position [0, 0]
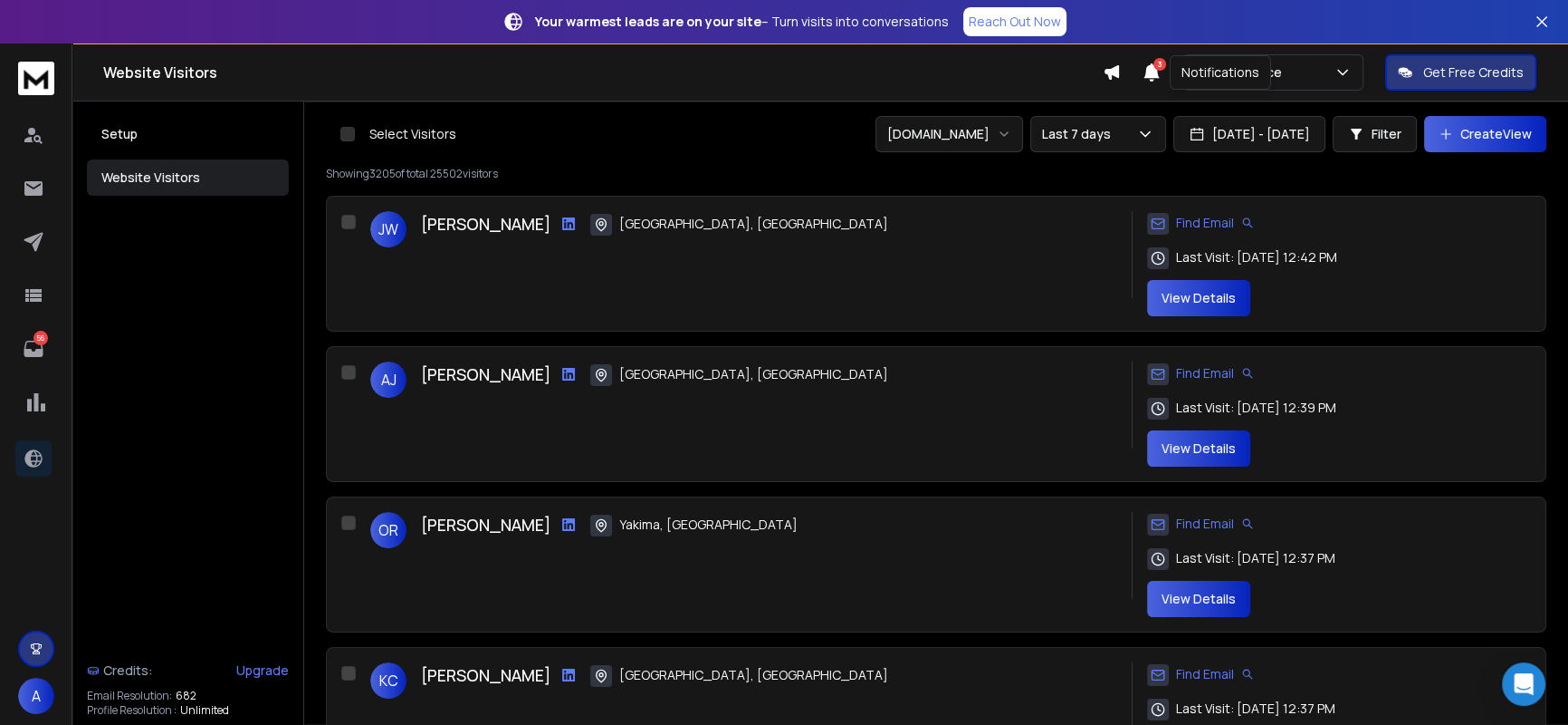
click at [1153, 74] on icon at bounding box center [1151, 71] width 17 height 19
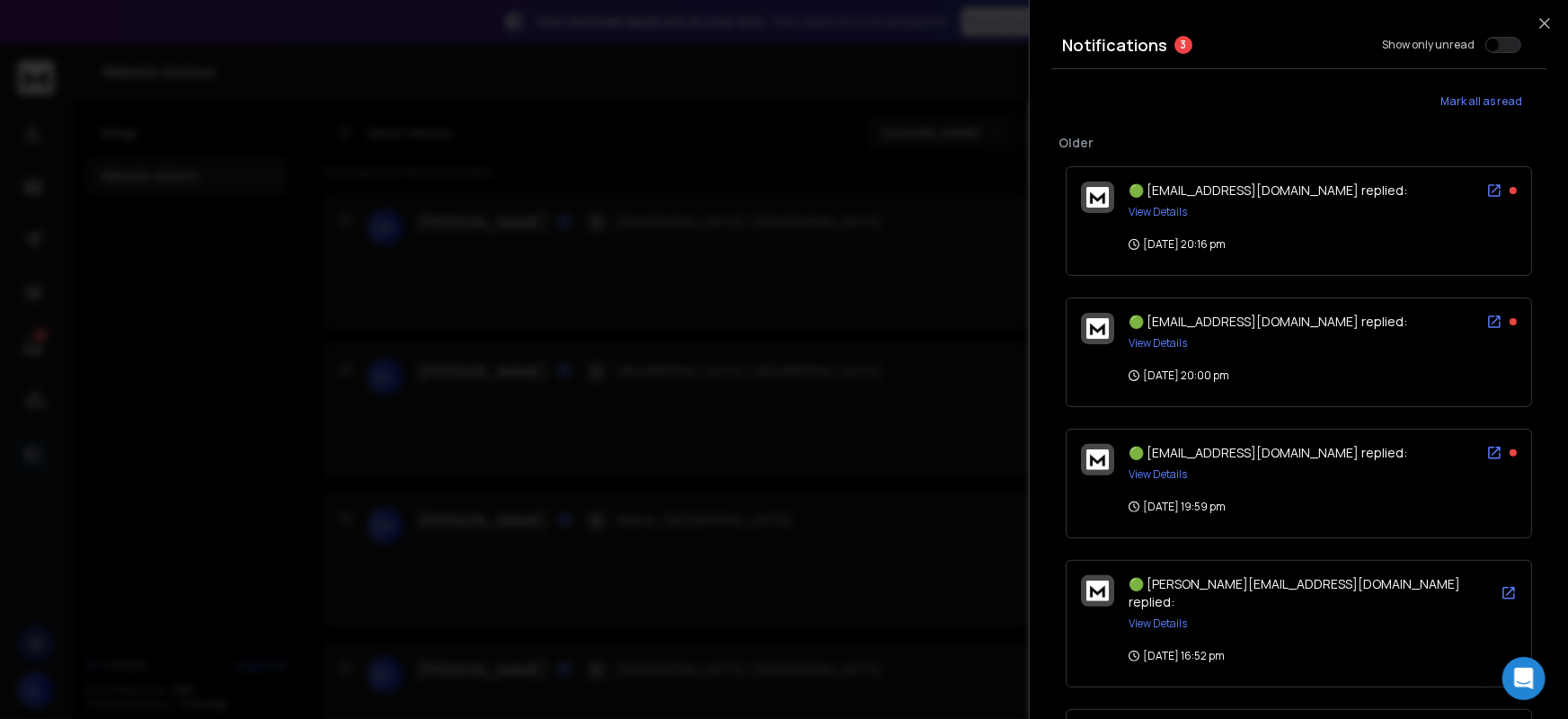
click at [1544, 27] on icon "button" at bounding box center [1544, 22] width 9 height 9
